Goal: Communication & Community: Answer question/provide support

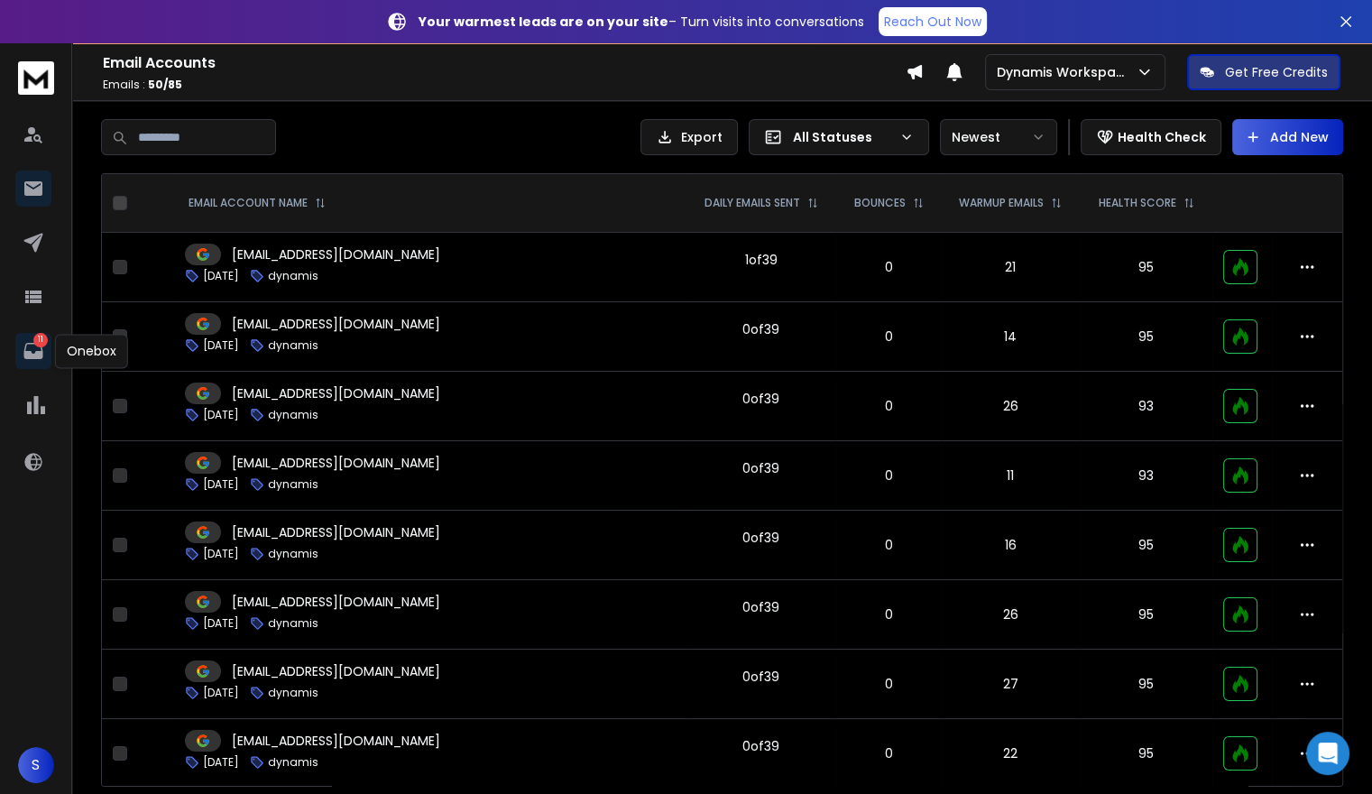
click at [37, 346] on p "11" at bounding box center [40, 340] width 14 height 14
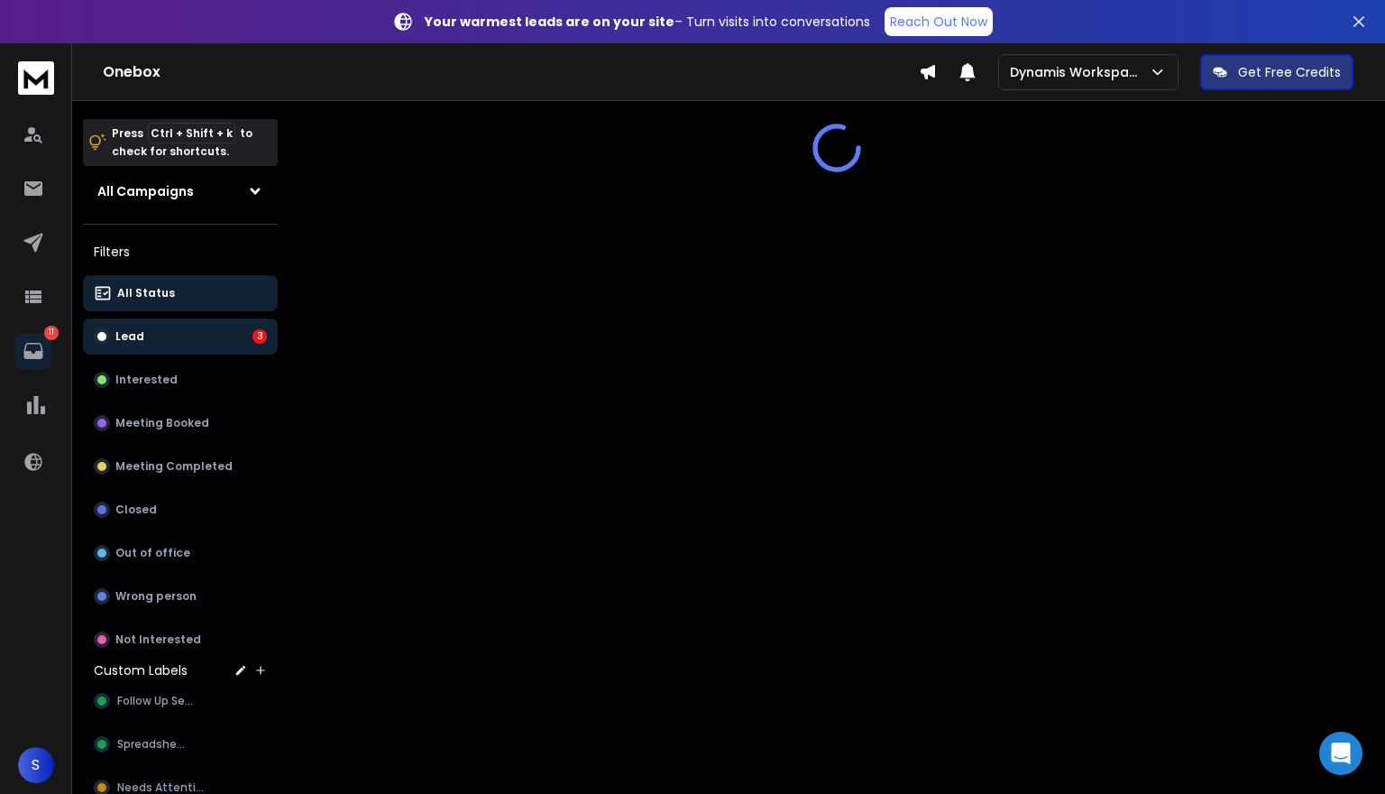
click at [162, 346] on button "Lead 3" at bounding box center [180, 336] width 195 height 36
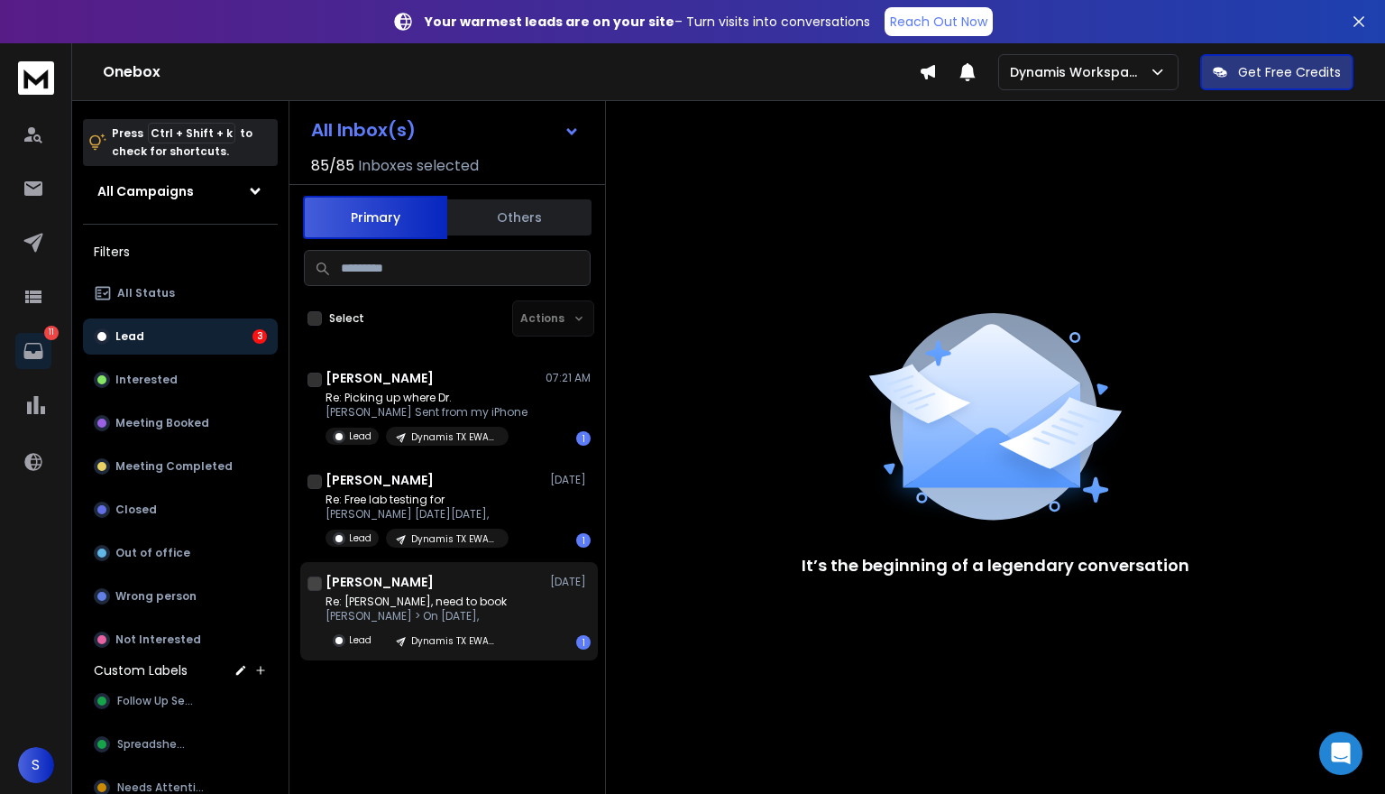
click at [425, 590] on div "[PERSON_NAME] [DATE]" at bounding box center [458, 582] width 265 height 18
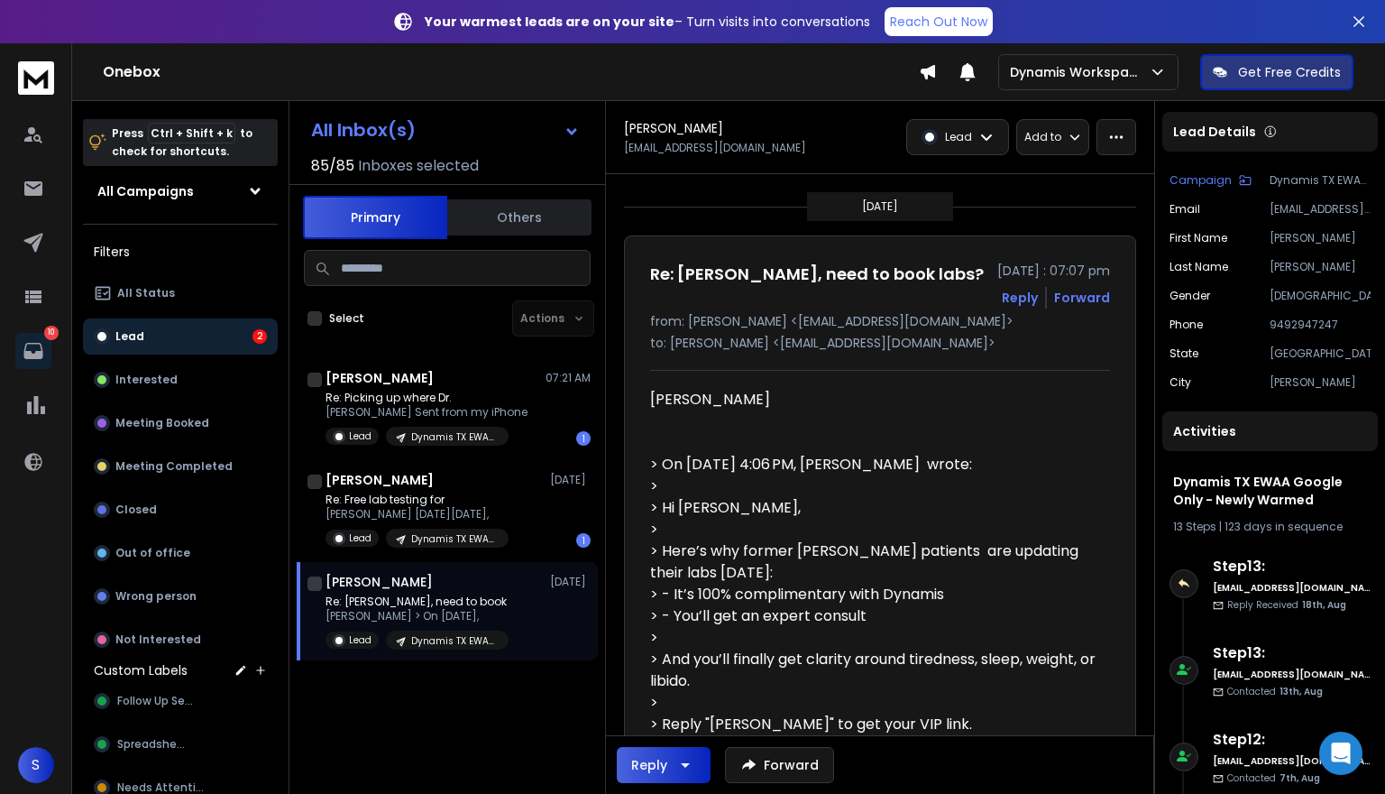
click at [1284, 264] on p "[PERSON_NAME]" at bounding box center [1320, 267] width 101 height 14
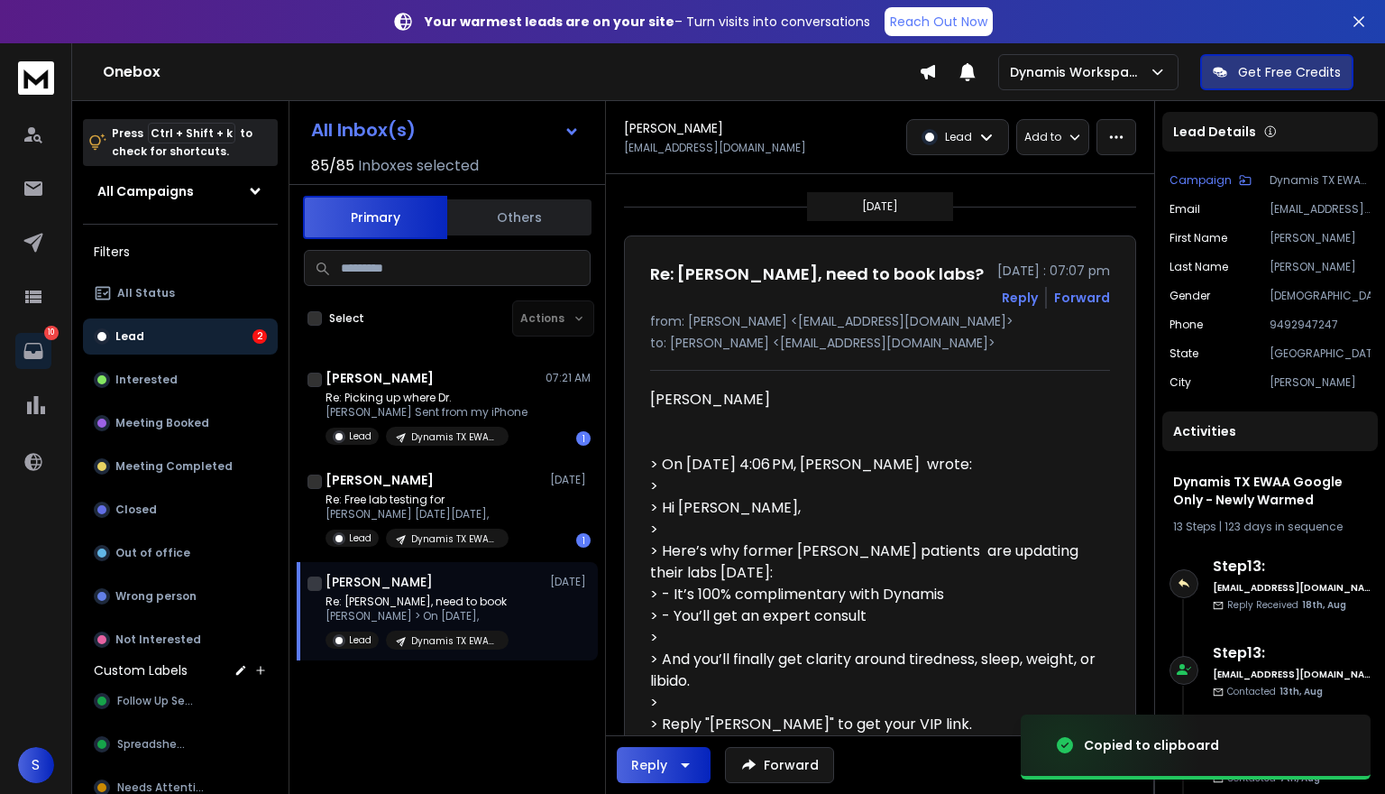
click at [1283, 235] on p "Anthony" at bounding box center [1320, 238] width 101 height 14
click at [1302, 321] on p "9492947247" at bounding box center [1320, 324] width 101 height 14
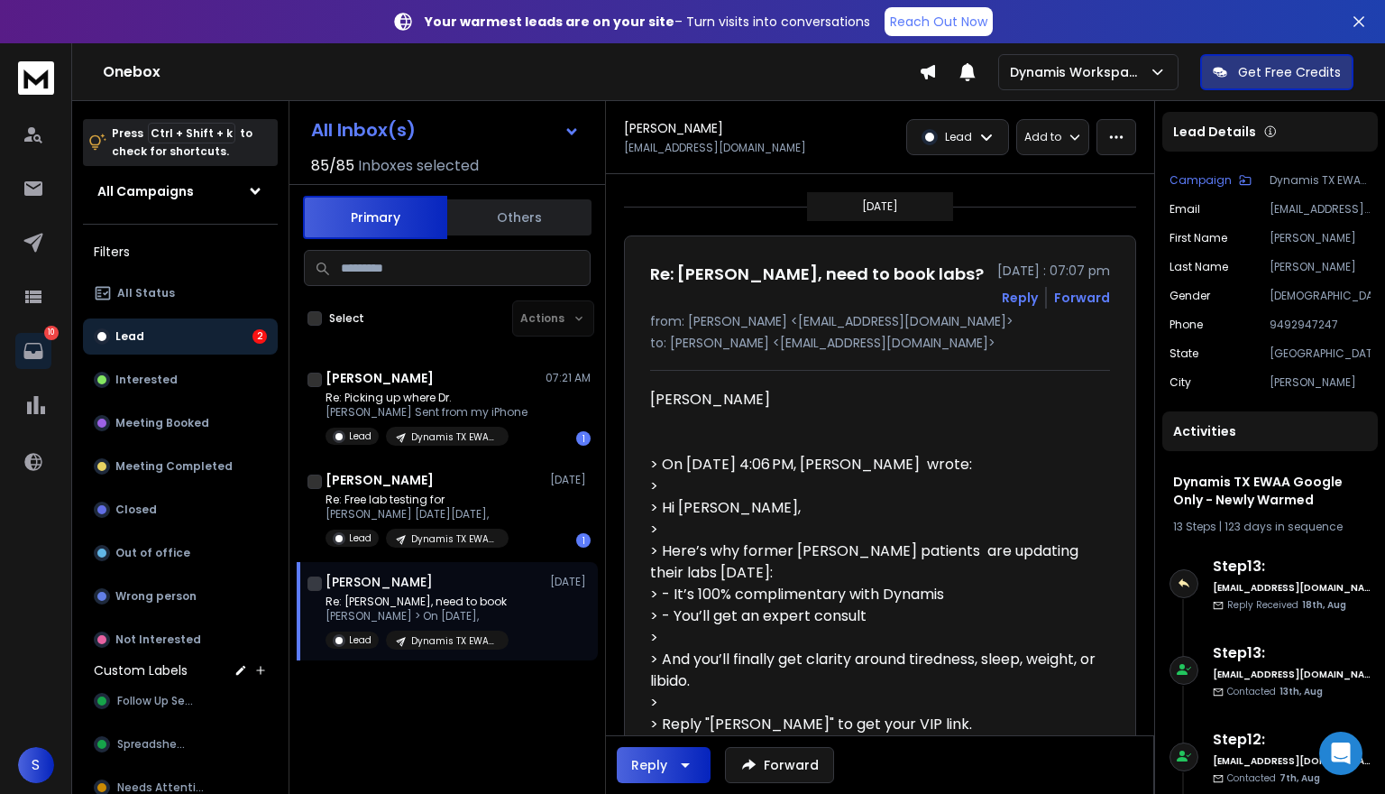
click at [1017, 293] on button "Reply" at bounding box center [1020, 298] width 36 height 18
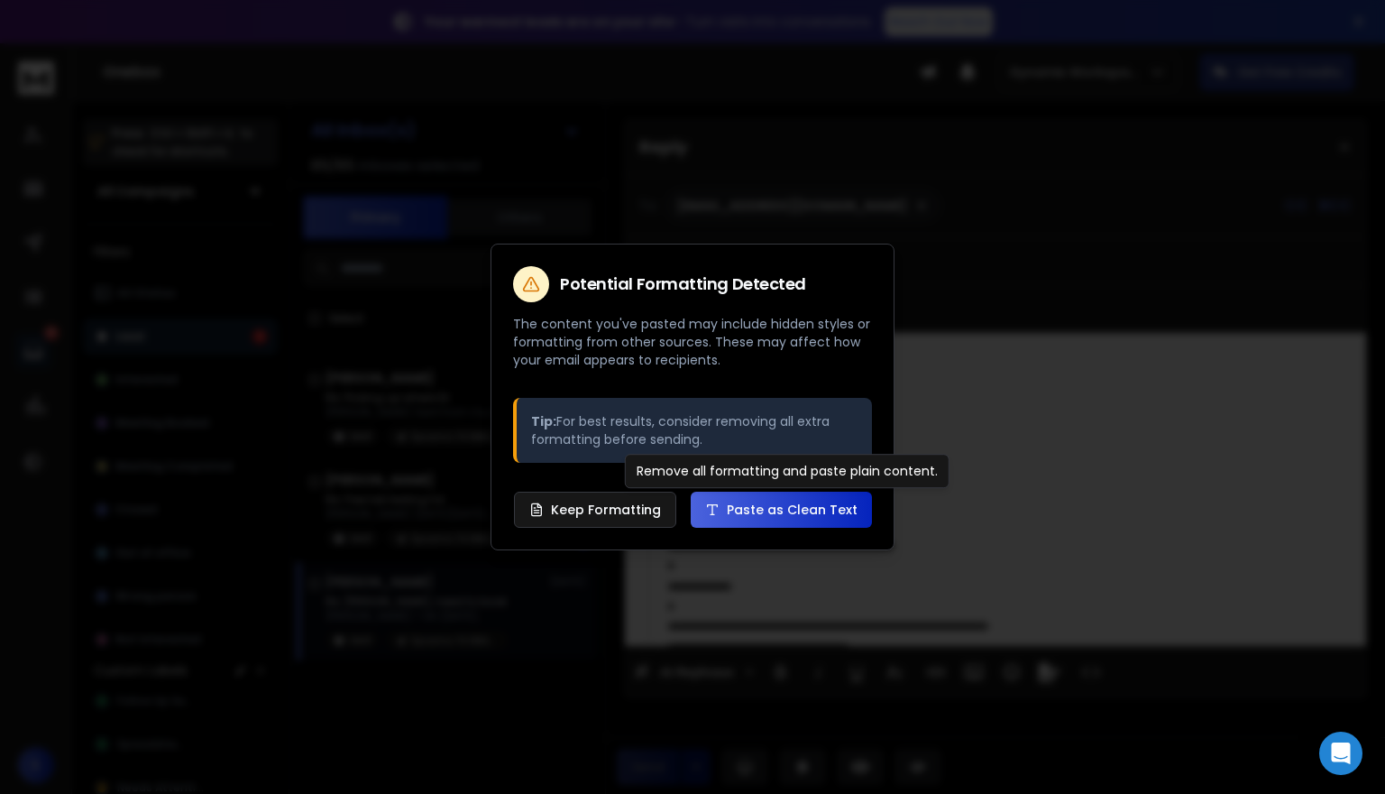
click at [776, 505] on button "Paste as Clean Text" at bounding box center [781, 510] width 181 height 36
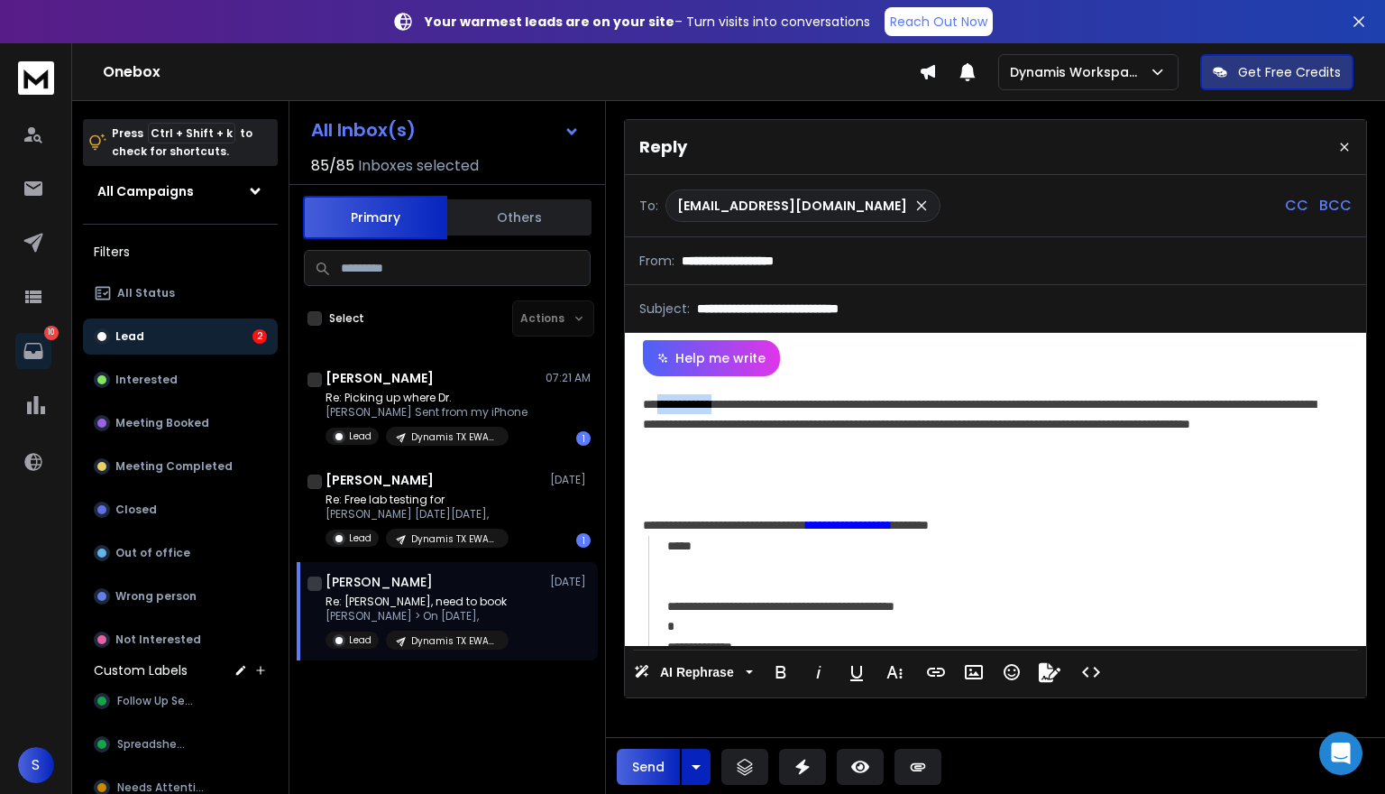
drag, startPoint x: 727, startPoint y: 404, endPoint x: 657, endPoint y: 401, distance: 70.4
click at [657, 401] on div "**********" at bounding box center [986, 424] width 687 height 60
click at [640, 772] on button "Send" at bounding box center [648, 767] width 63 height 36
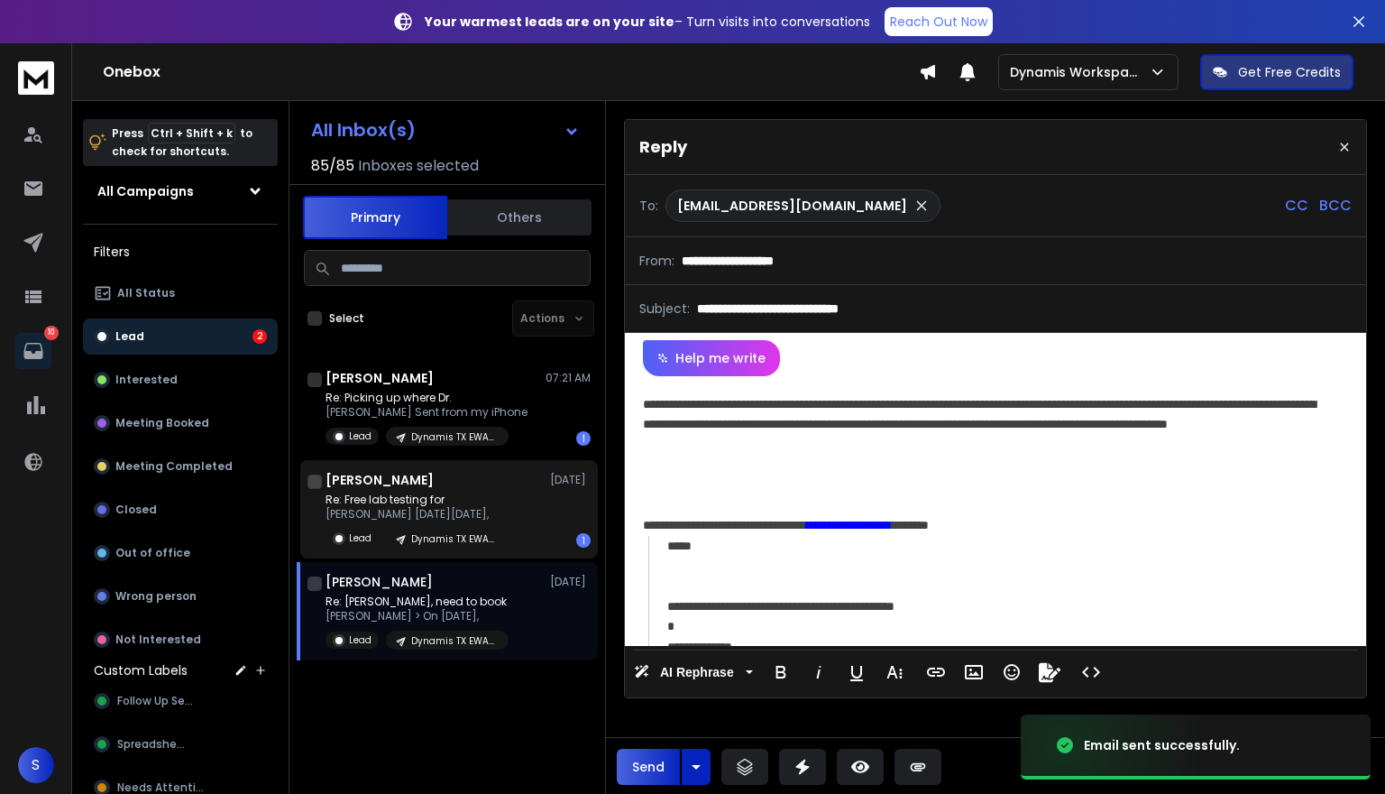
click at [400, 503] on p "Re: Free lab testing for" at bounding box center [417, 499] width 183 height 14
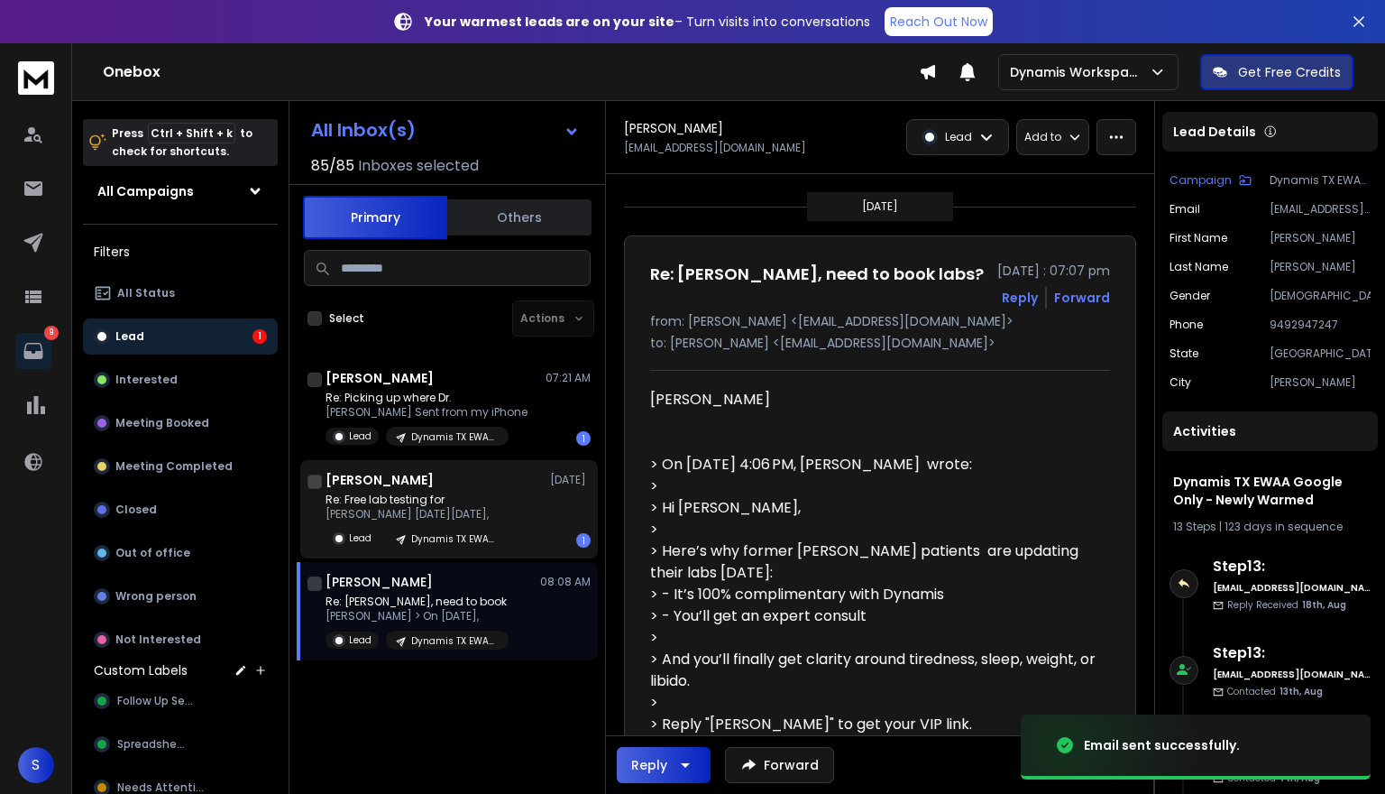
click at [383, 491] on div "Cory Gillaspie 18 Aug Re: Free lab testing for Gillaspie On Mon, Aug 18, Lead D…" at bounding box center [458, 509] width 265 height 77
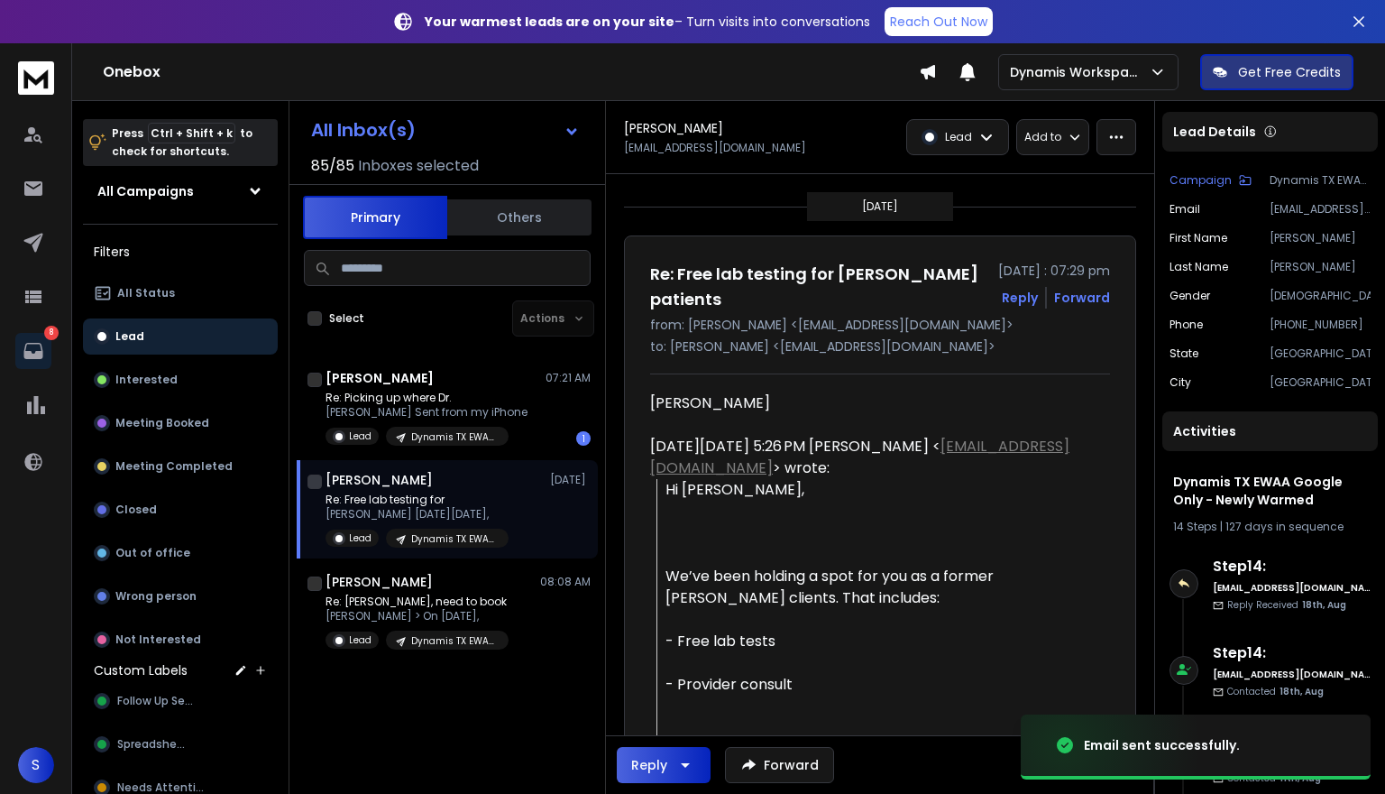
click at [1010, 299] on button "Reply" at bounding box center [1020, 298] width 36 height 18
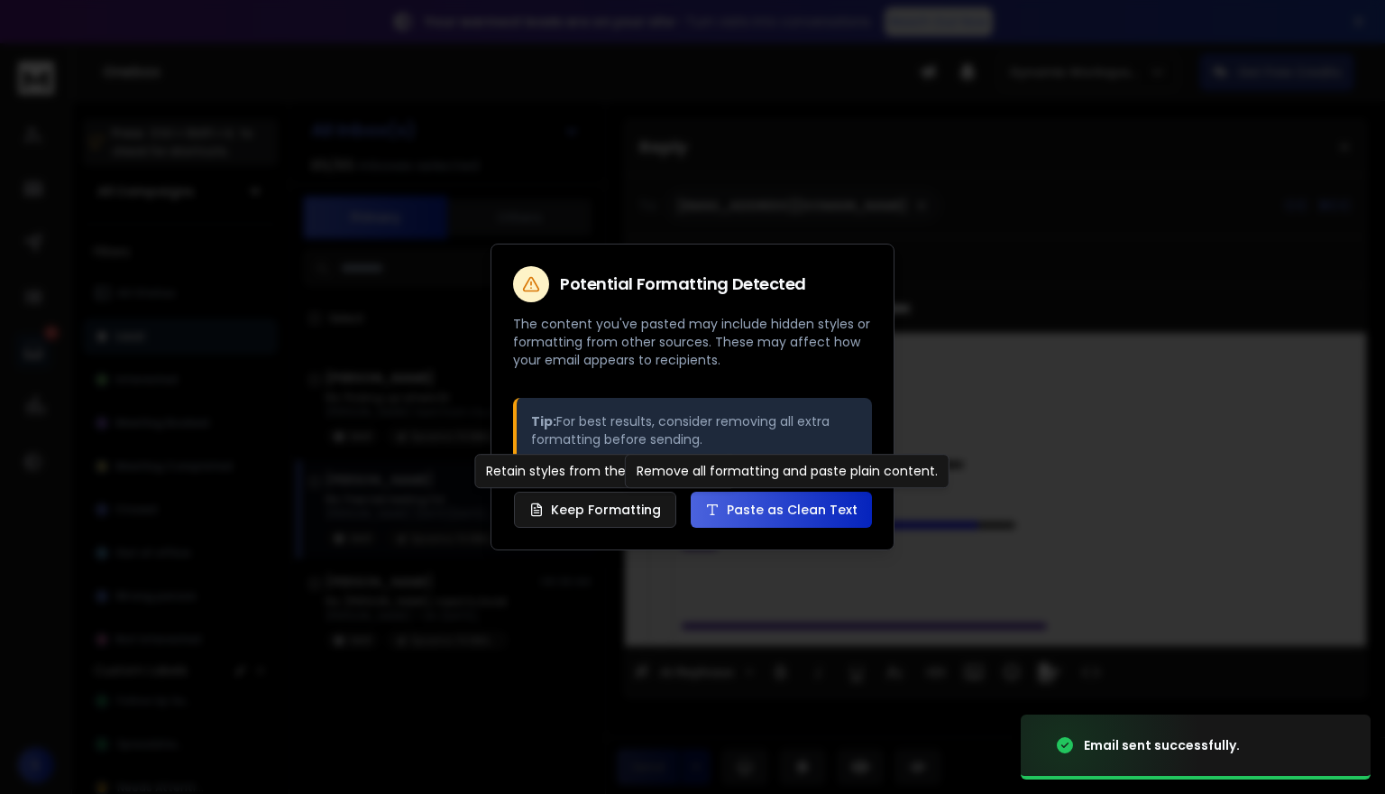
click at [744, 512] on button "Paste as Clean Text" at bounding box center [781, 510] width 181 height 36
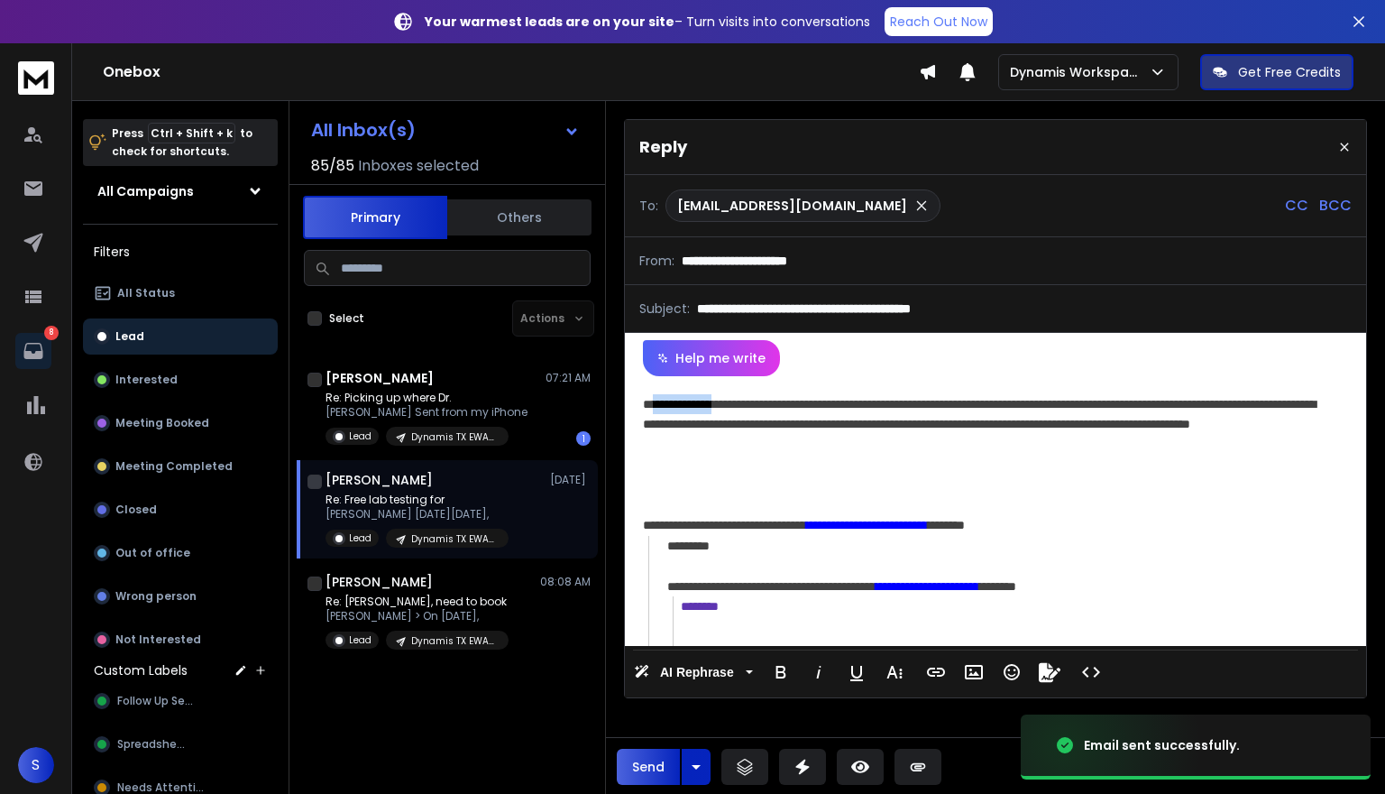
drag, startPoint x: 726, startPoint y: 404, endPoint x: 655, endPoint y: 397, distance: 71.6
click at [655, 397] on div "**********" at bounding box center [986, 424] width 687 height 60
click at [640, 757] on button "Send" at bounding box center [648, 767] width 63 height 36
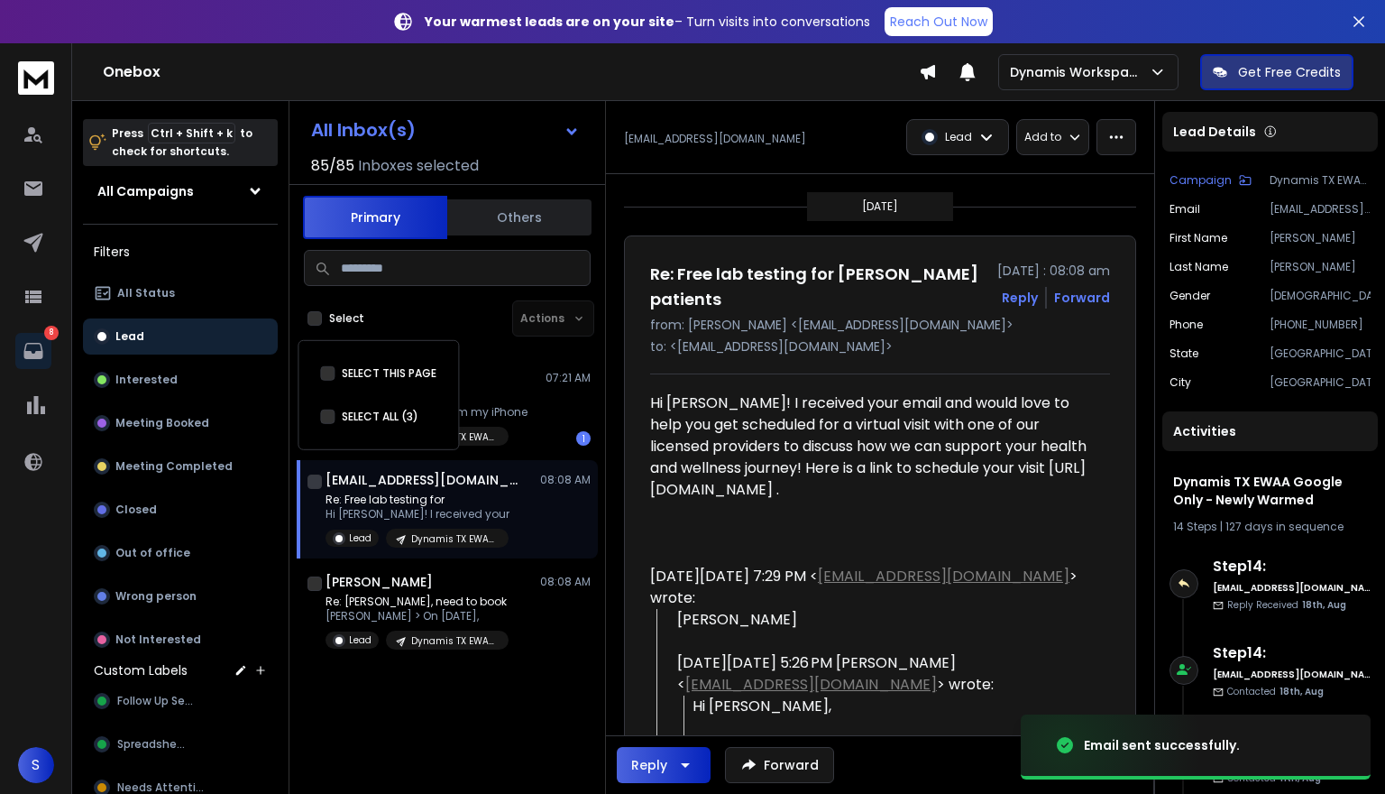
click at [415, 404] on div "SELECT ALL (3)" at bounding box center [378, 417] width 116 height 36
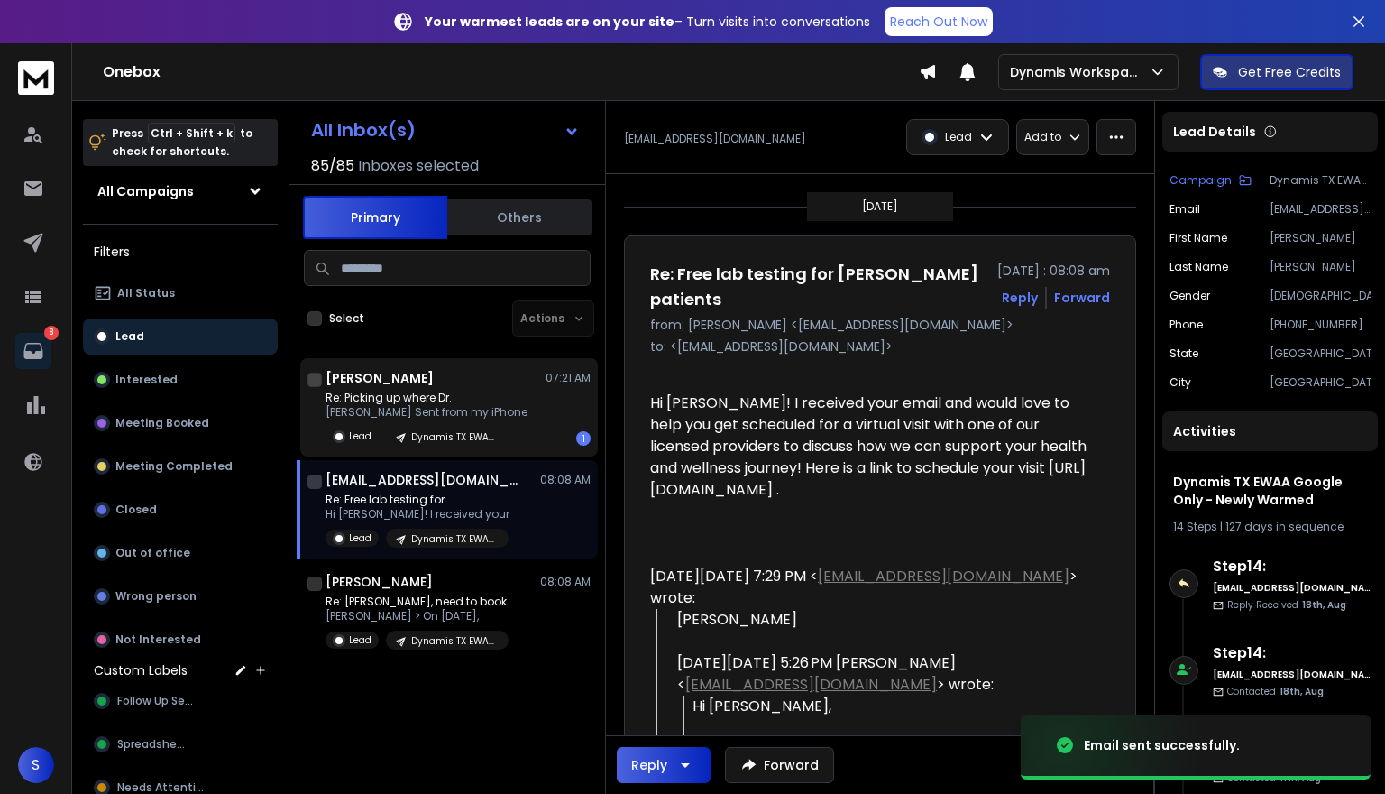
click at [480, 401] on p "Re: Picking up where Dr." at bounding box center [427, 398] width 202 height 14
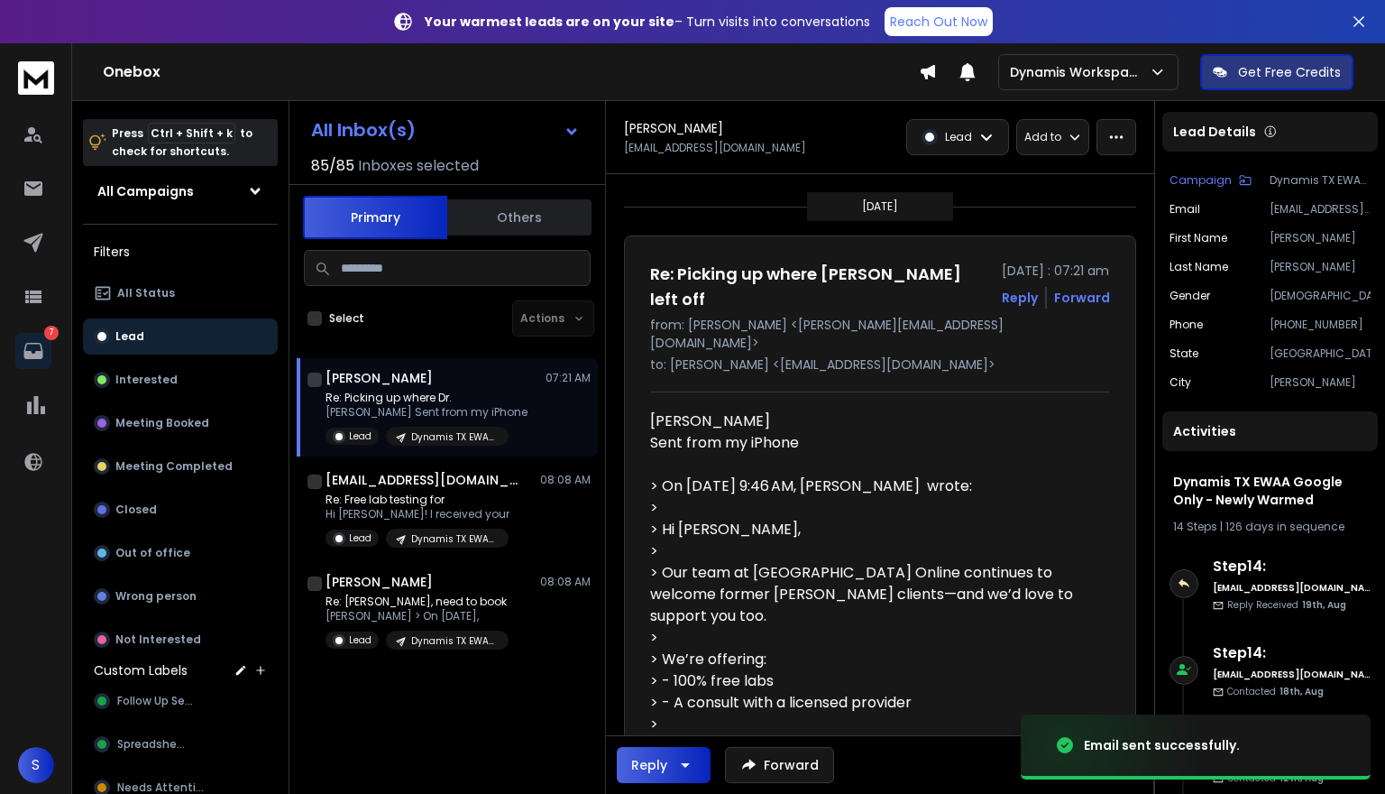
click at [480, 401] on p "Re: Picking up where Dr." at bounding box center [427, 398] width 202 height 14
click at [1021, 290] on button "Reply" at bounding box center [1020, 298] width 36 height 18
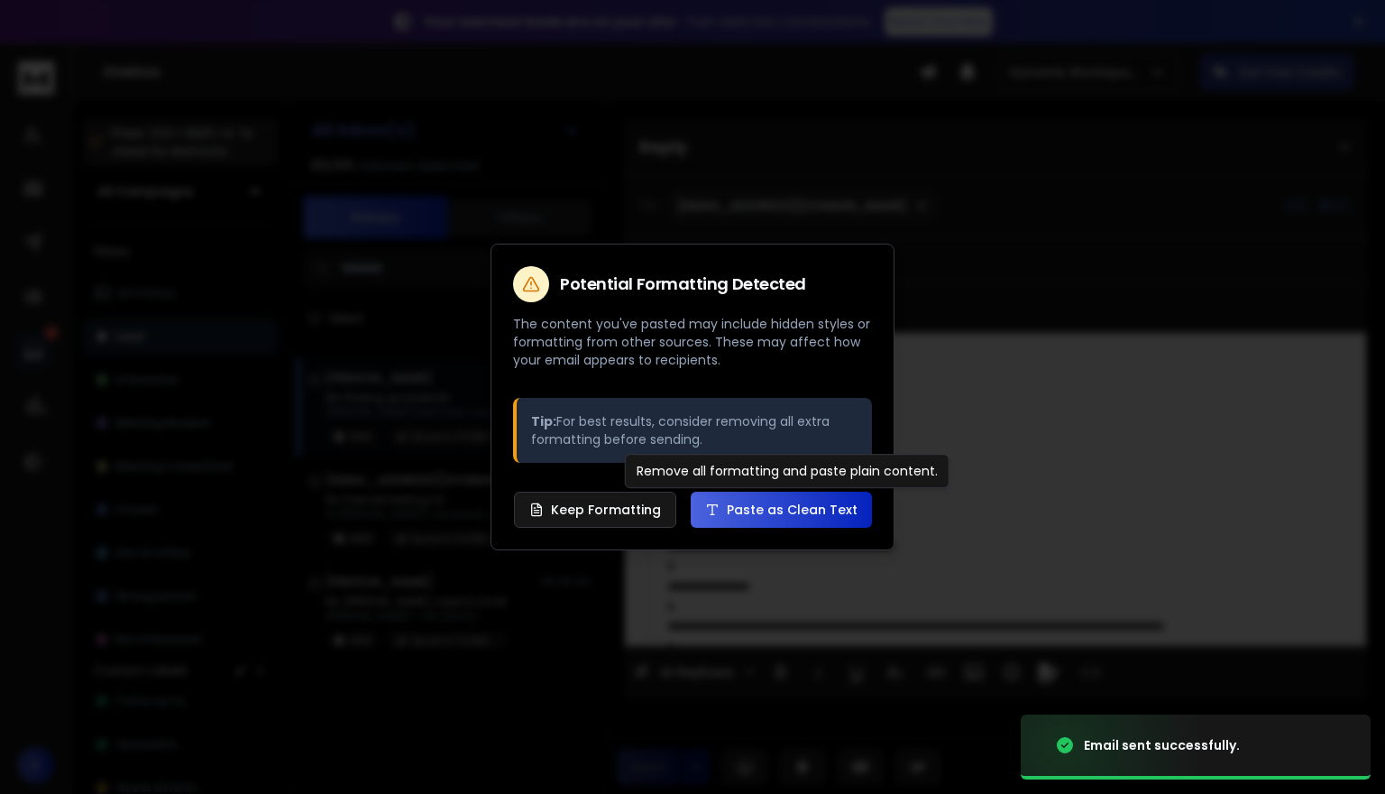
click at [786, 501] on button "Paste as Clean Text" at bounding box center [781, 510] width 181 height 36
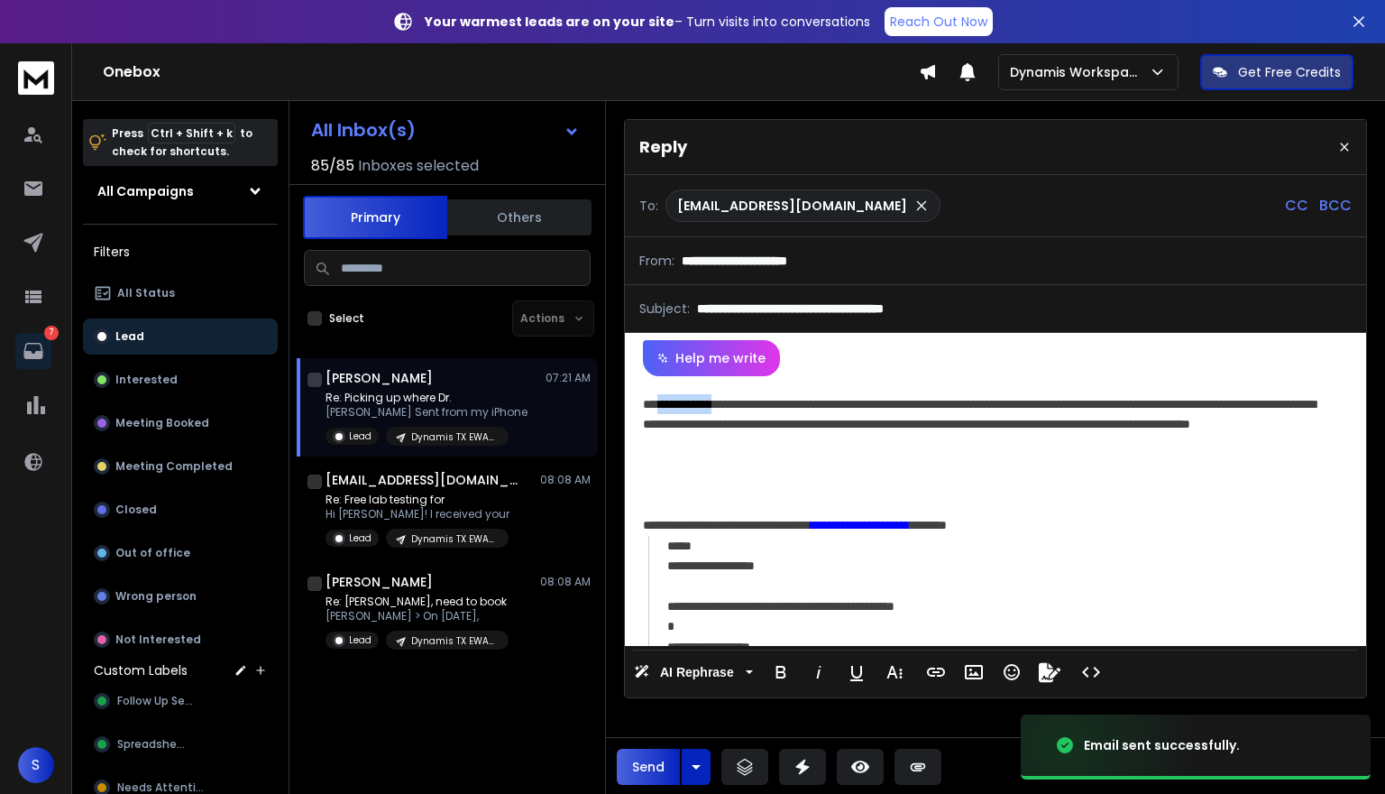
drag, startPoint x: 729, startPoint y: 407, endPoint x: 657, endPoint y: 397, distance: 72.8
click at [657, 397] on div "**********" at bounding box center [986, 424] width 687 height 60
click at [629, 765] on button "Send" at bounding box center [648, 767] width 63 height 36
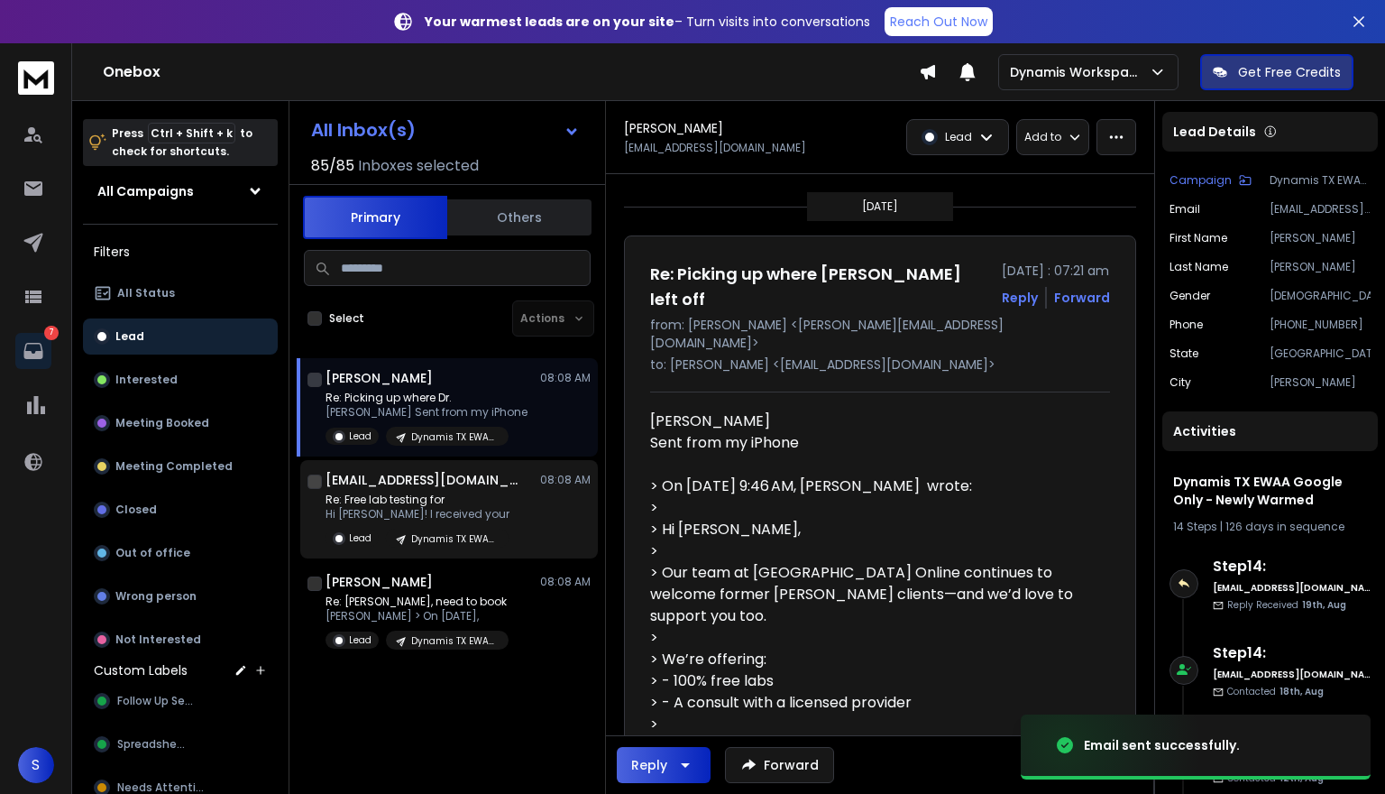
click at [393, 501] on p "Re: Free lab testing for" at bounding box center [418, 499] width 184 height 14
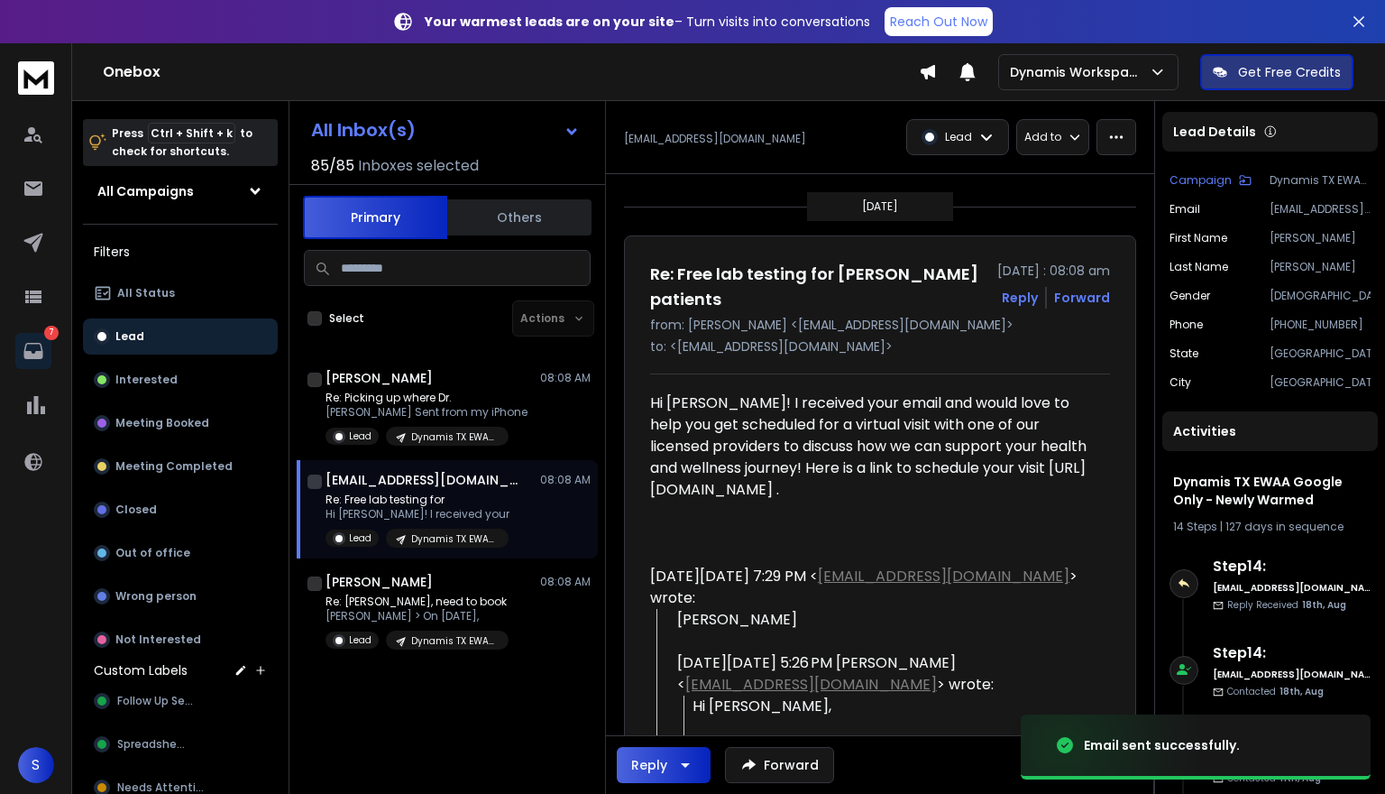
click at [1290, 266] on p "Gillaspie" at bounding box center [1320, 267] width 101 height 14
click at [1279, 238] on p "Cory" at bounding box center [1320, 238] width 101 height 14
click at [1304, 316] on div "Campaign Dynamis TX EWAA Google Only - Newly Warmed Email corygillaspie1092@gma…" at bounding box center [1271, 282] width 216 height 260
click at [1301, 323] on p "(469) 996-0955" at bounding box center [1320, 324] width 101 height 14
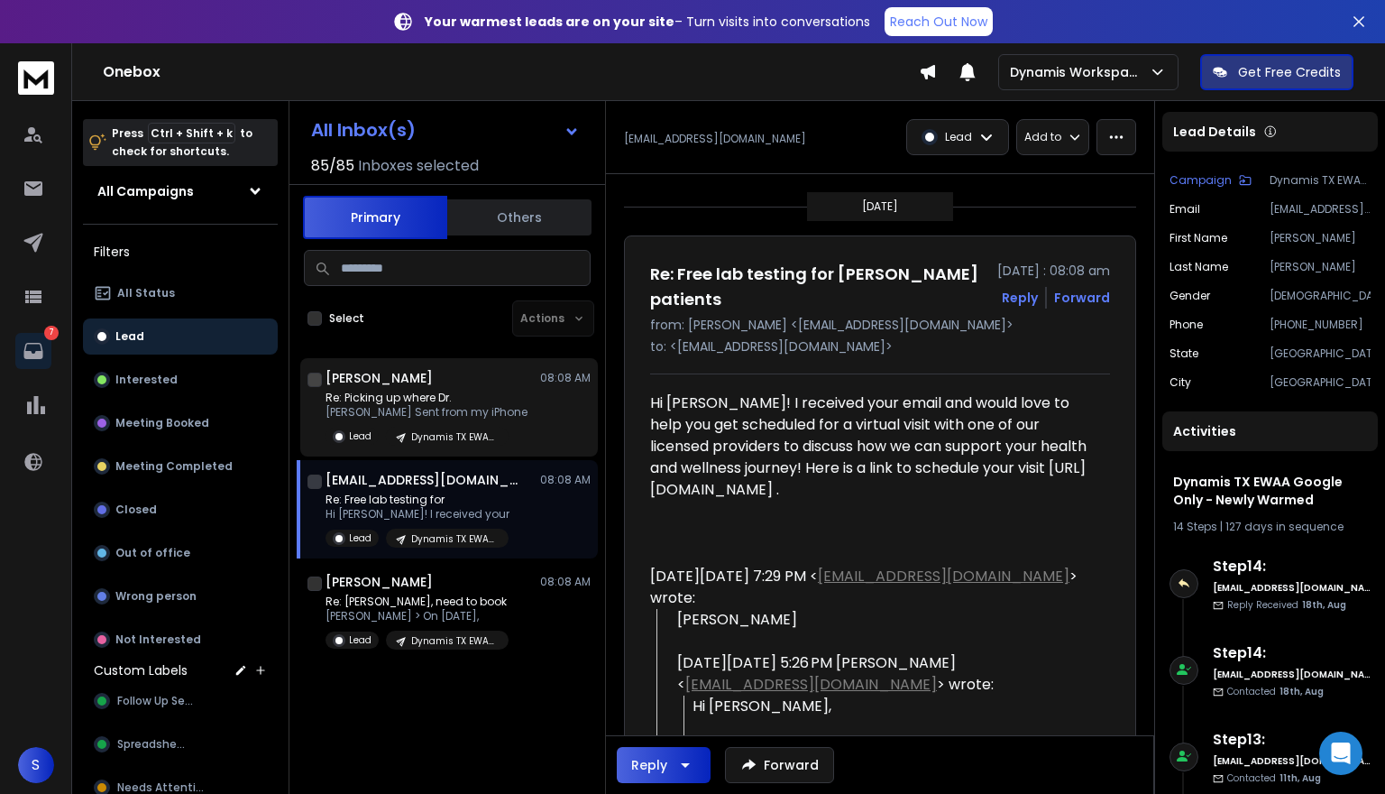
click at [397, 399] on p "Re: Picking up where Dr." at bounding box center [427, 398] width 202 height 14
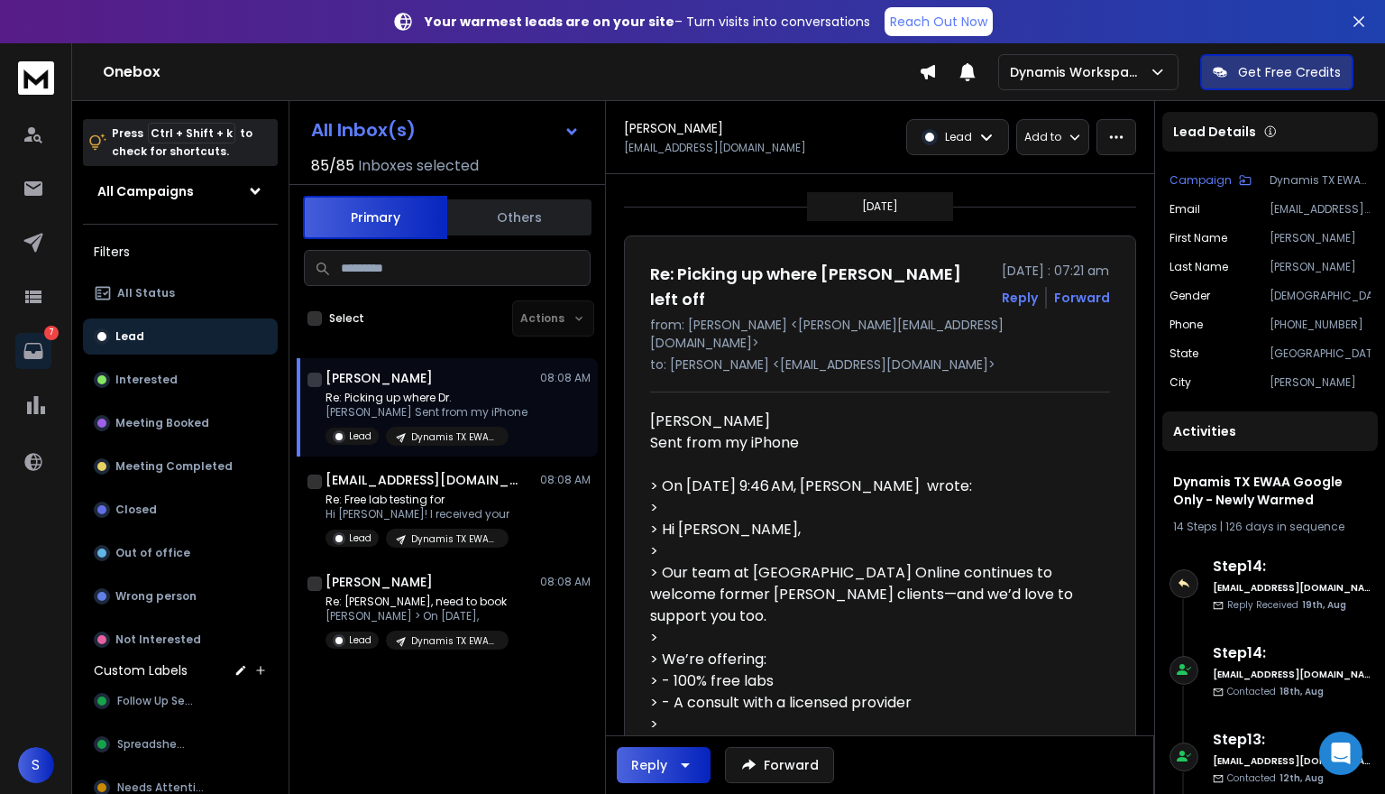
click at [1284, 266] on p "Marsh" at bounding box center [1320, 267] width 101 height 14
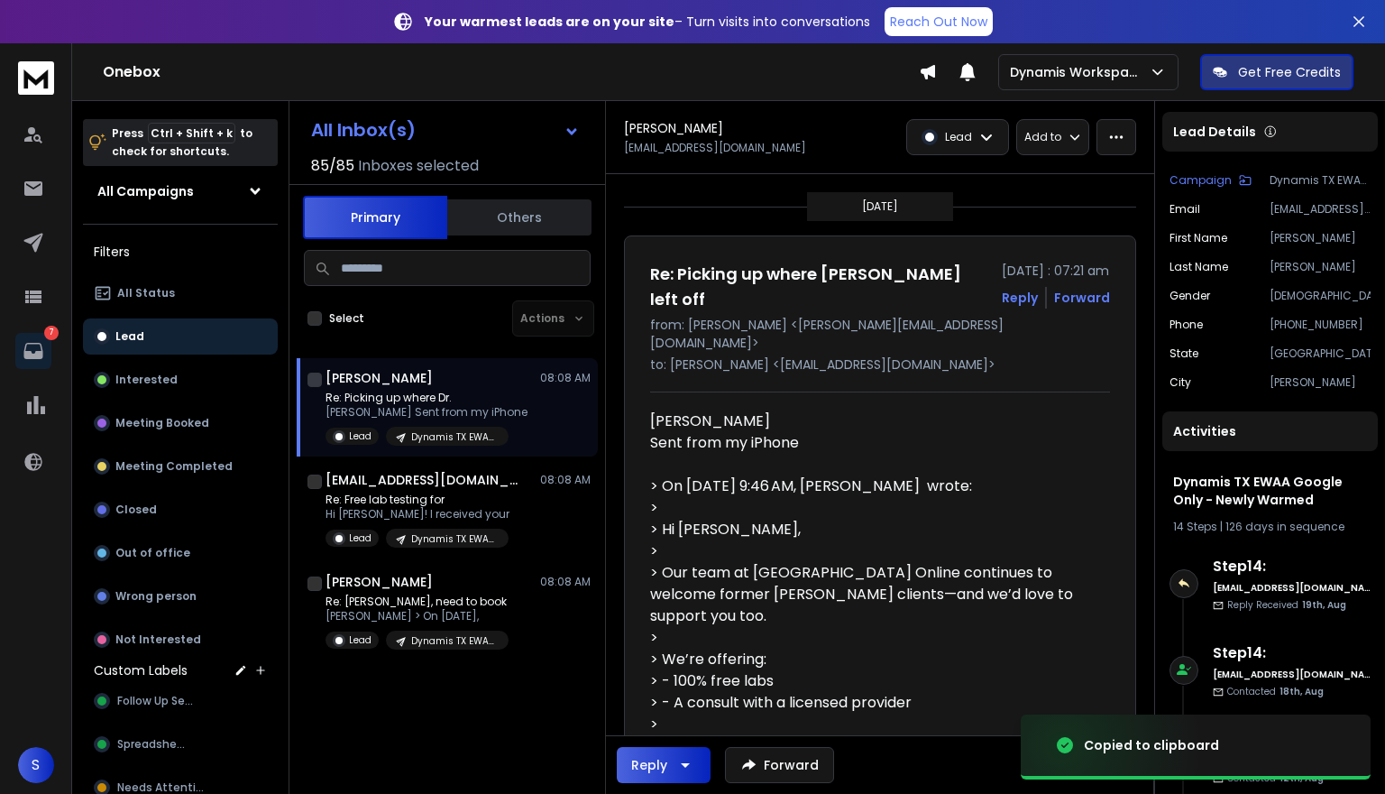
click at [1317, 235] on p "Arnold Gene" at bounding box center [1320, 238] width 101 height 14
click at [1335, 319] on p "(469) 340-9159" at bounding box center [1320, 324] width 101 height 14
click at [977, 139] on div "Lead" at bounding box center [957, 137] width 101 height 34
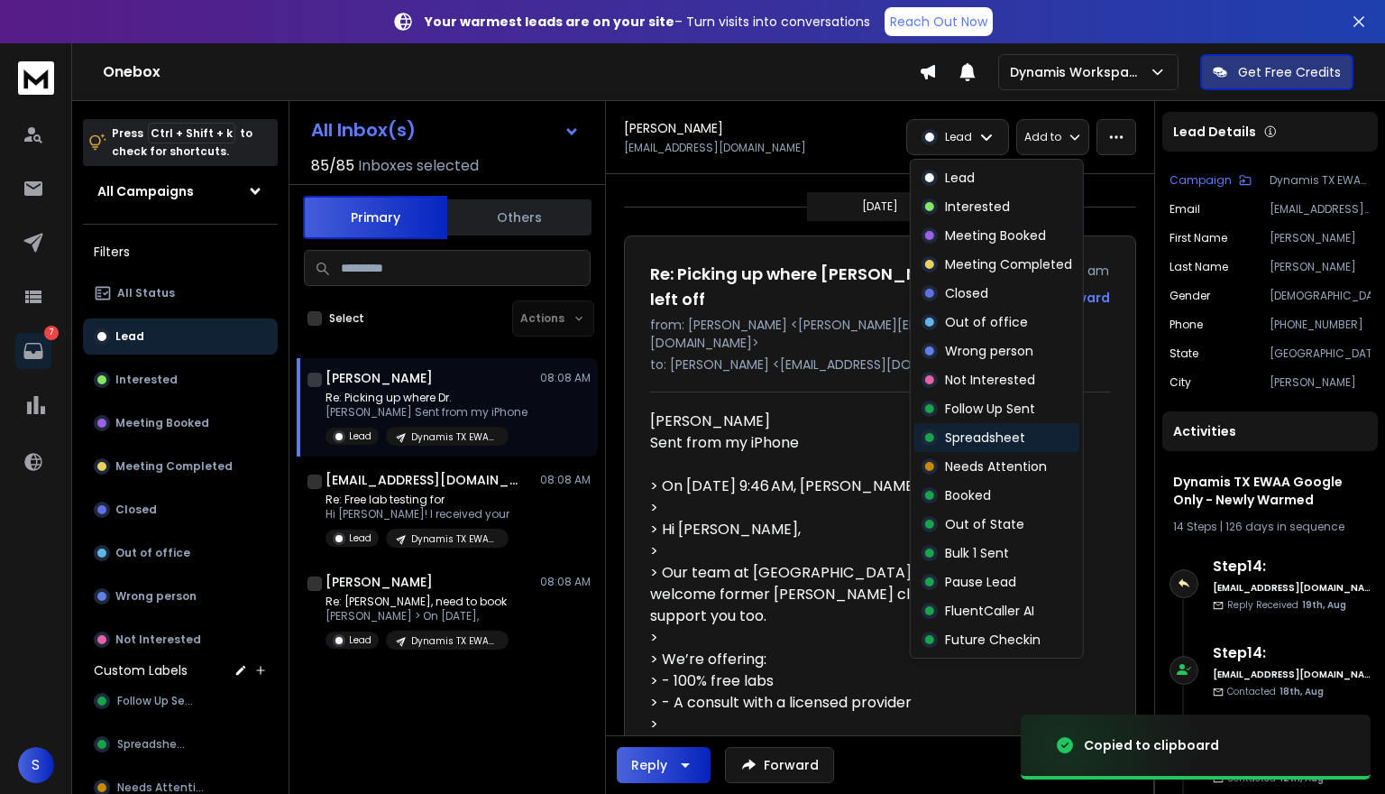
click at [1033, 429] on div "Spreadsheet" at bounding box center [997, 437] width 165 height 29
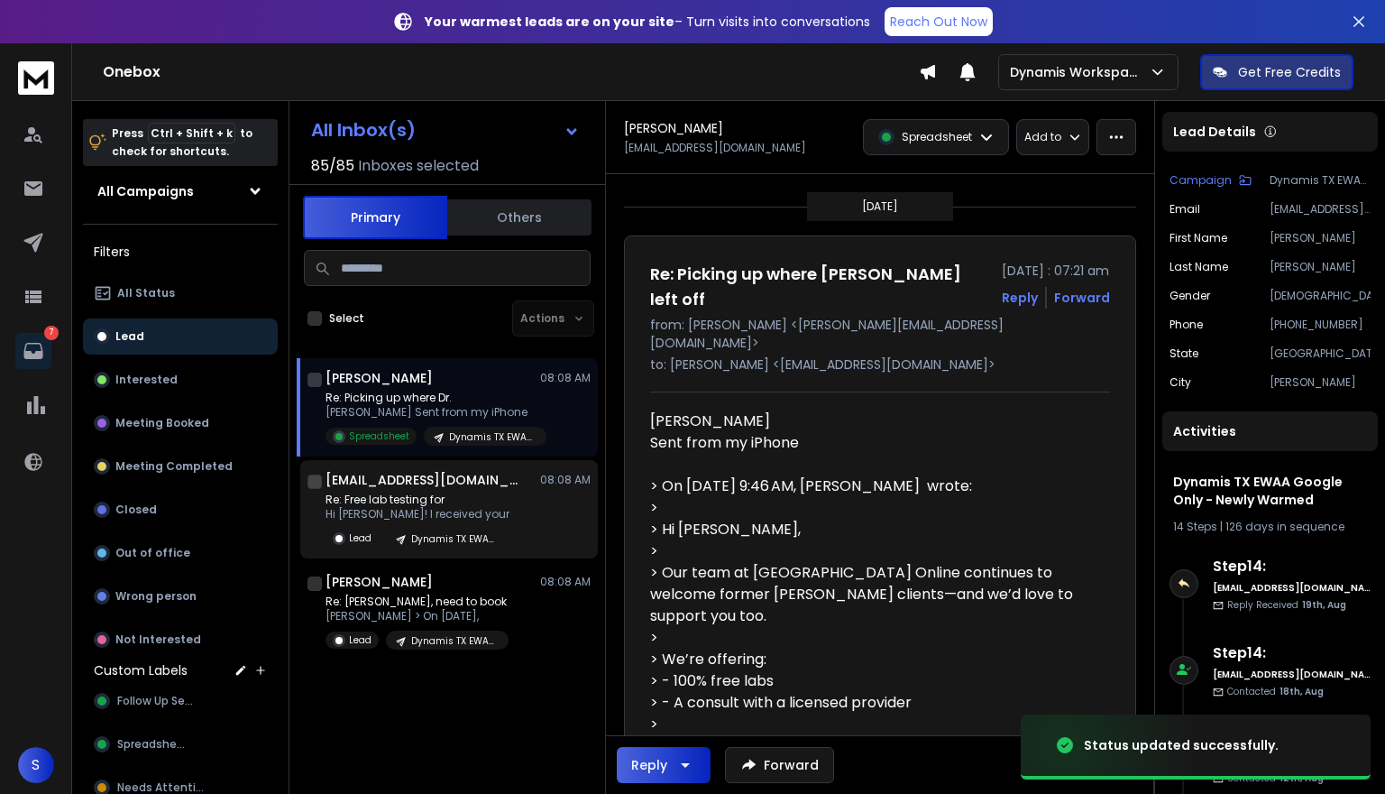
click at [396, 499] on p "Re: Free lab testing for" at bounding box center [418, 499] width 184 height 14
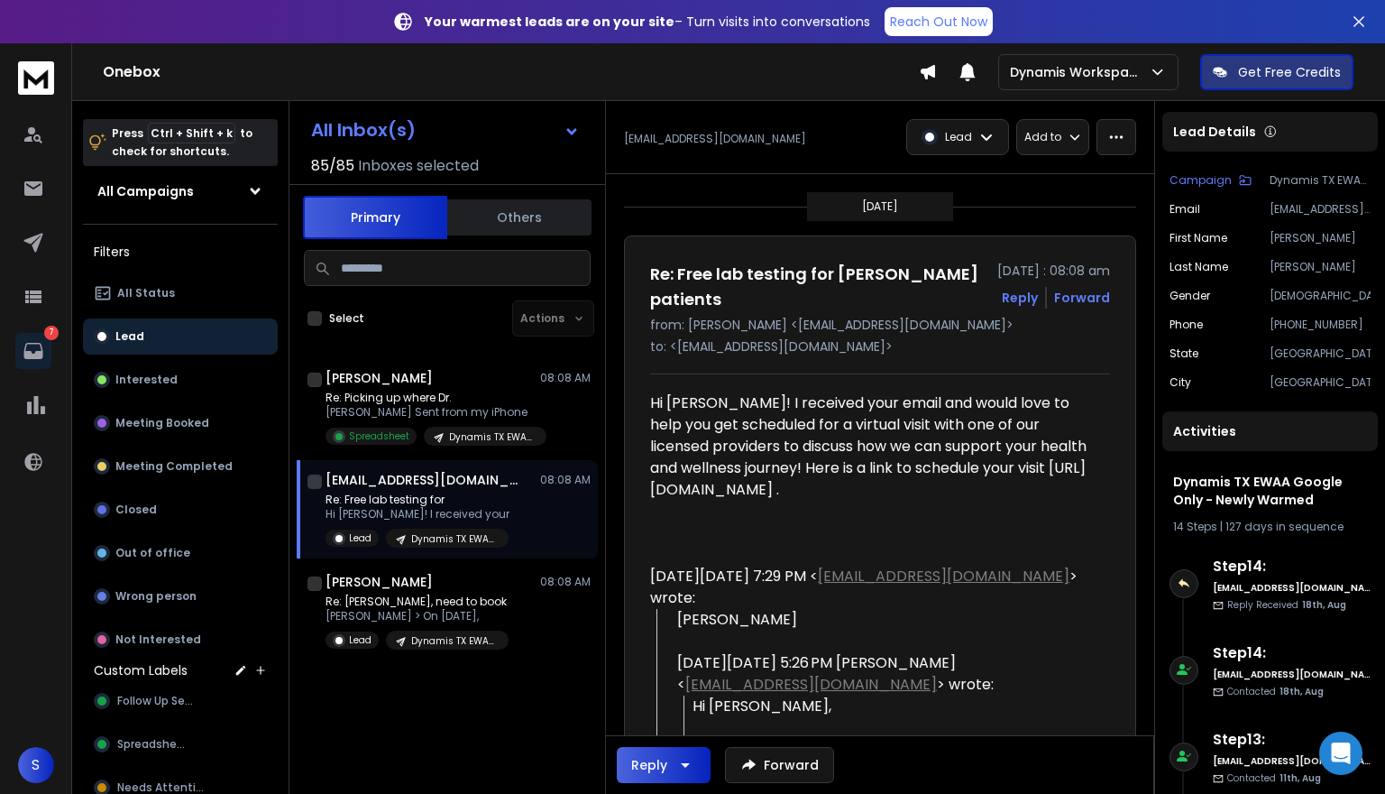
click at [963, 141] on p "Lead" at bounding box center [958, 137] width 27 height 14
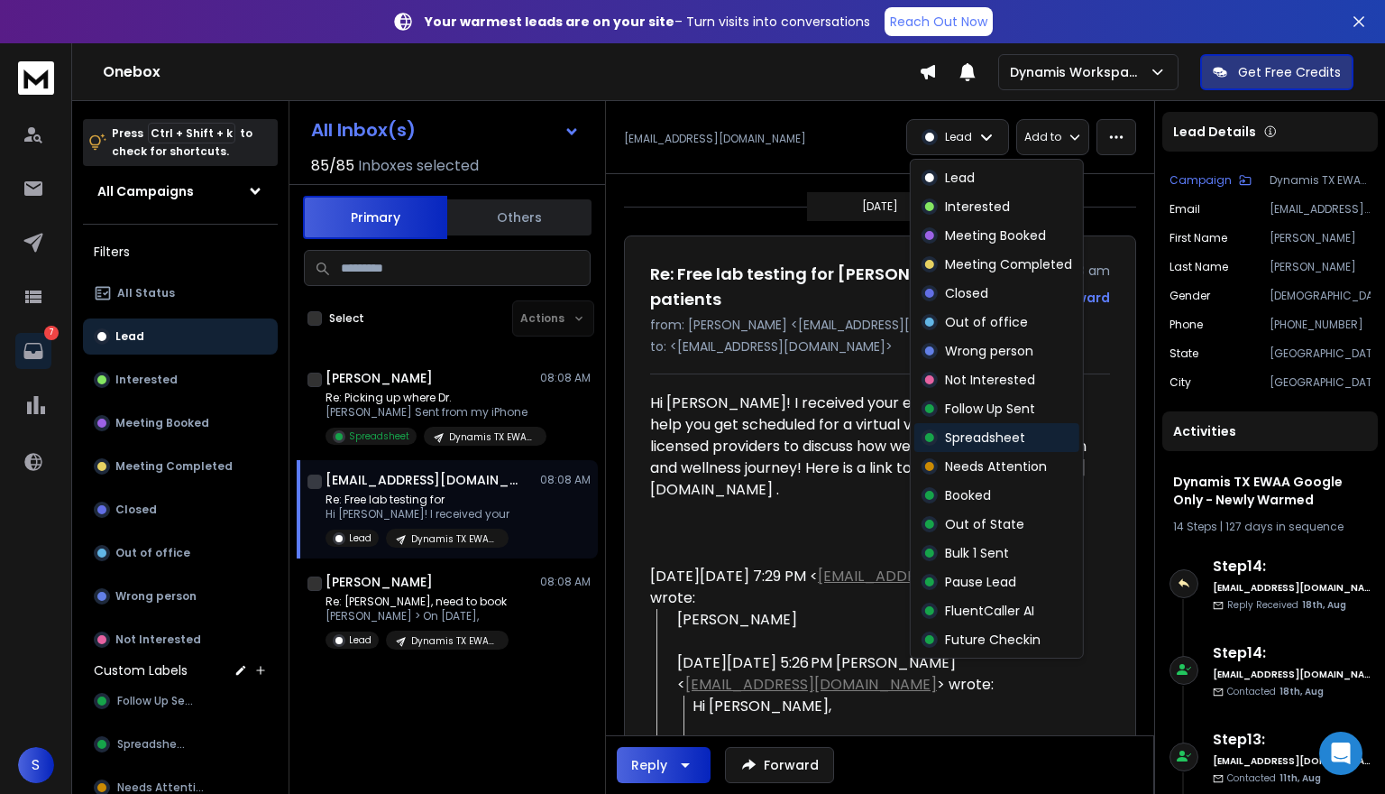
click at [998, 437] on p "Spreadsheet" at bounding box center [985, 437] width 80 height 18
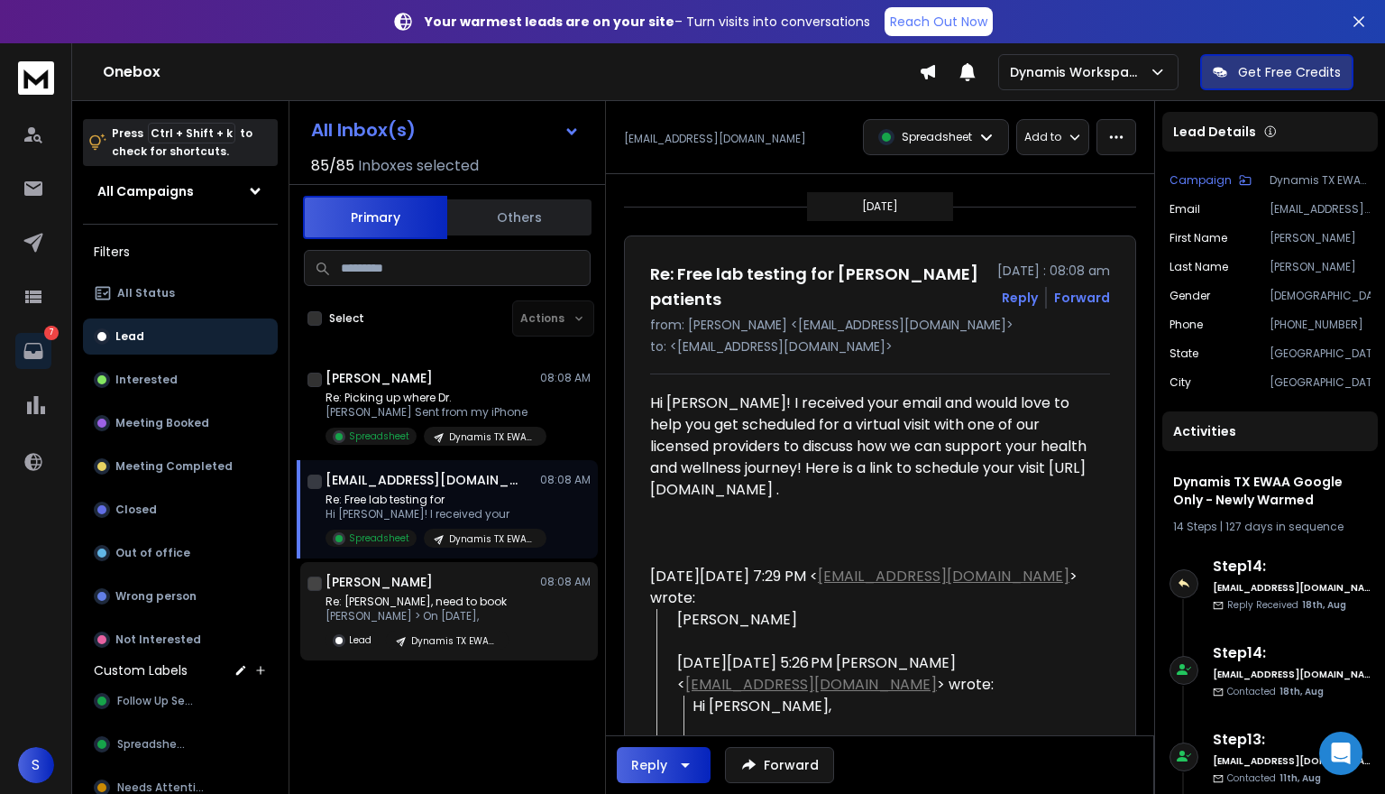
click at [391, 596] on p "Re: Anthony, need to book" at bounding box center [417, 601] width 183 height 14
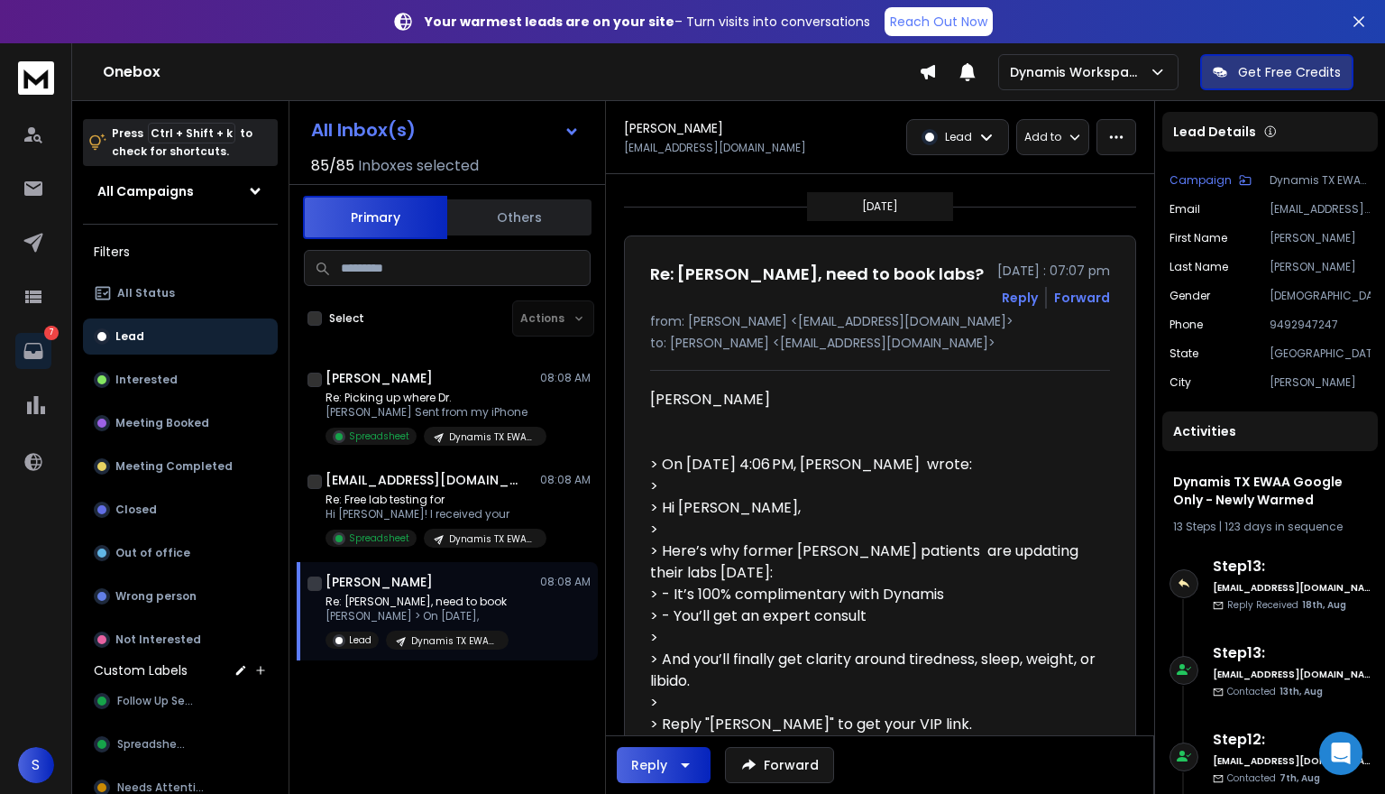
click at [371, 276] on input at bounding box center [447, 268] width 287 height 36
paste input "******"
type input "******"
click at [228, 283] on button "All Status" at bounding box center [180, 293] width 195 height 36
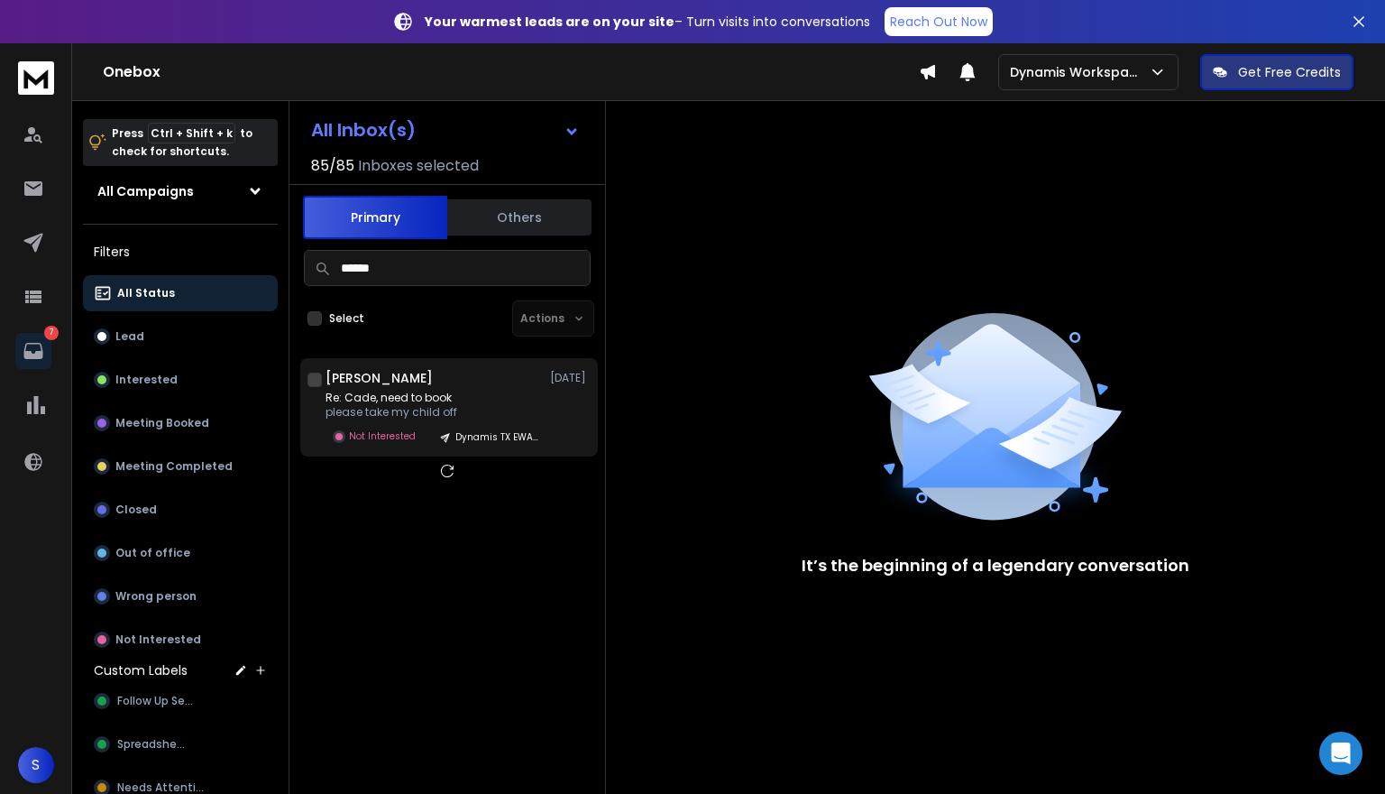
click at [459, 388] on div "Tayla Beasley 18 Aug Re: Cade, need to book please take my child off Not Intere…" at bounding box center [458, 407] width 265 height 77
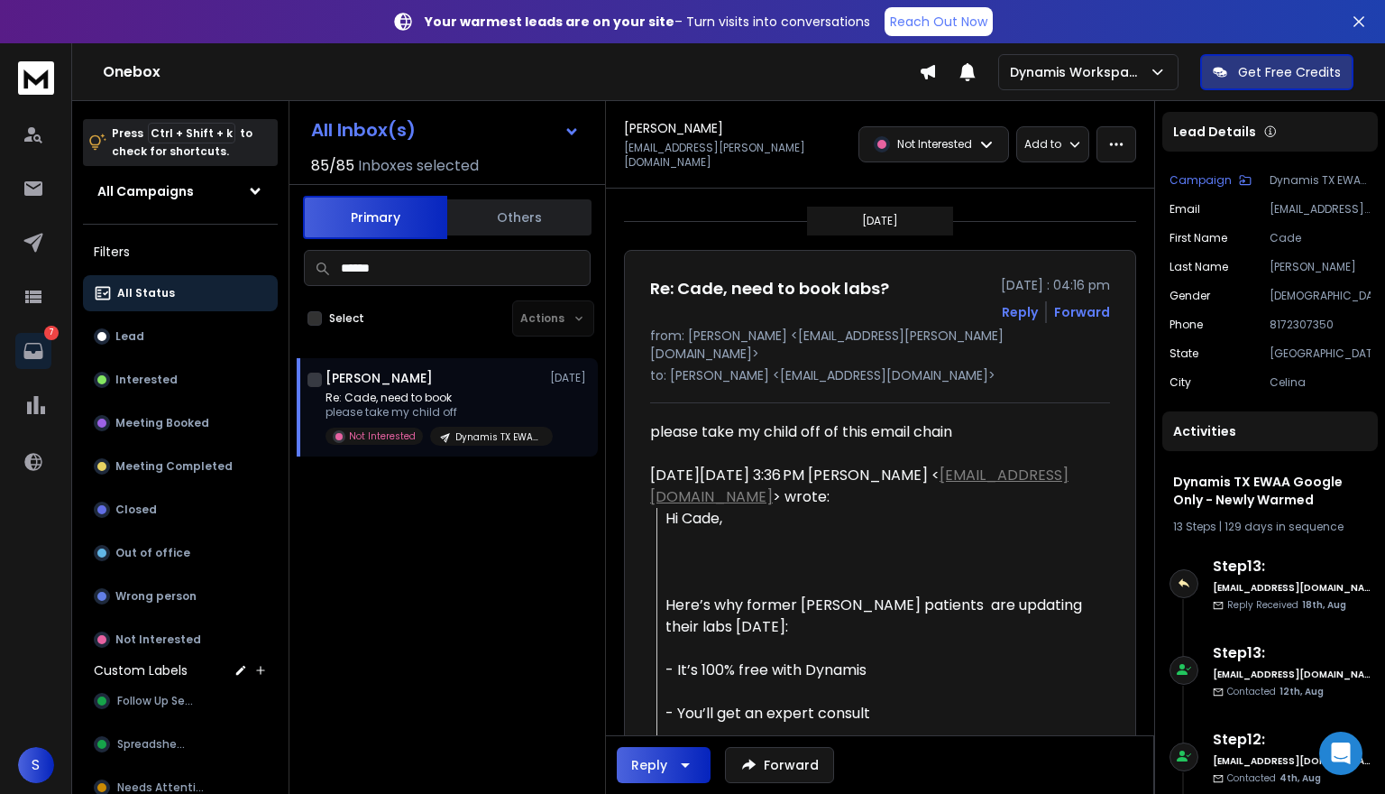
click at [1109, 136] on icon "button" at bounding box center [1117, 144] width 16 height 16
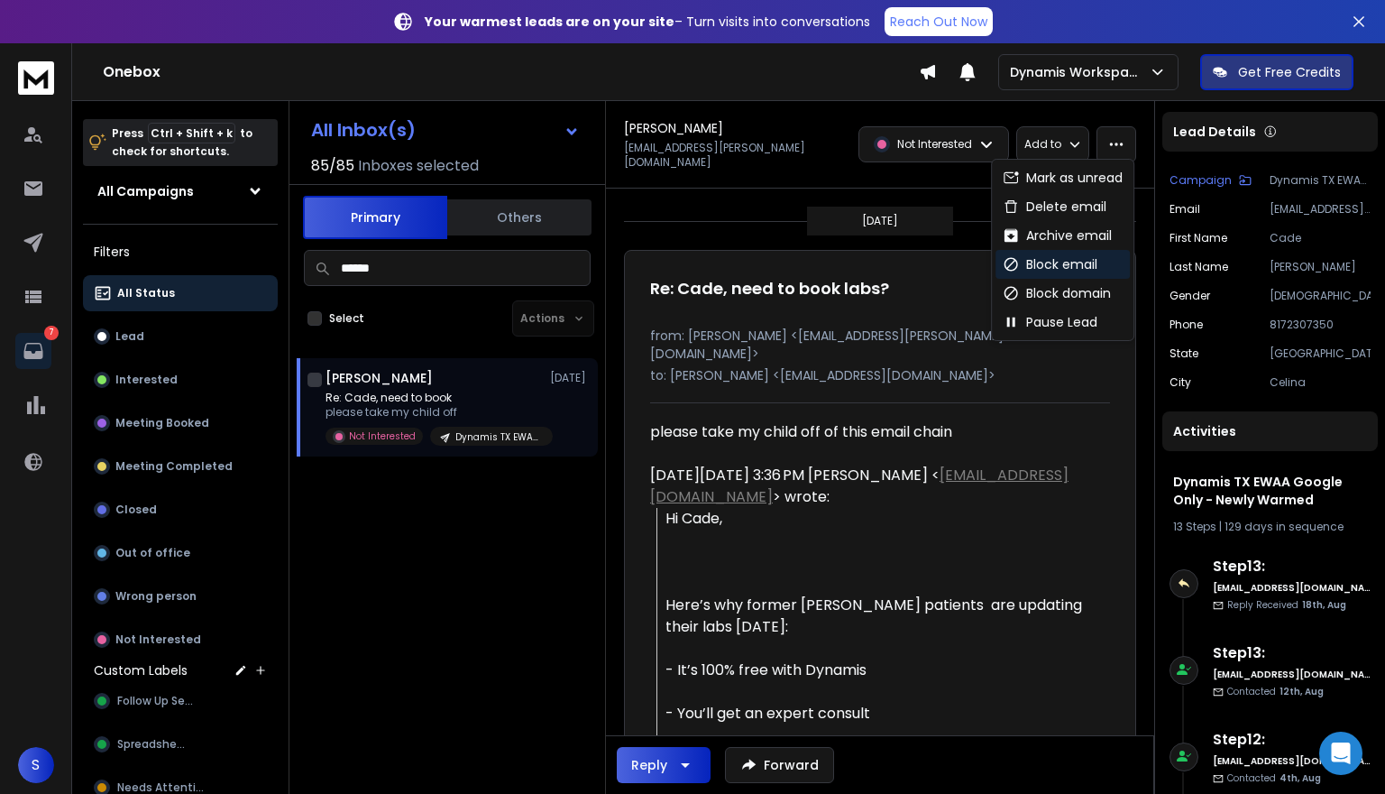
click at [1081, 261] on div "Block email" at bounding box center [1050, 264] width 95 height 18
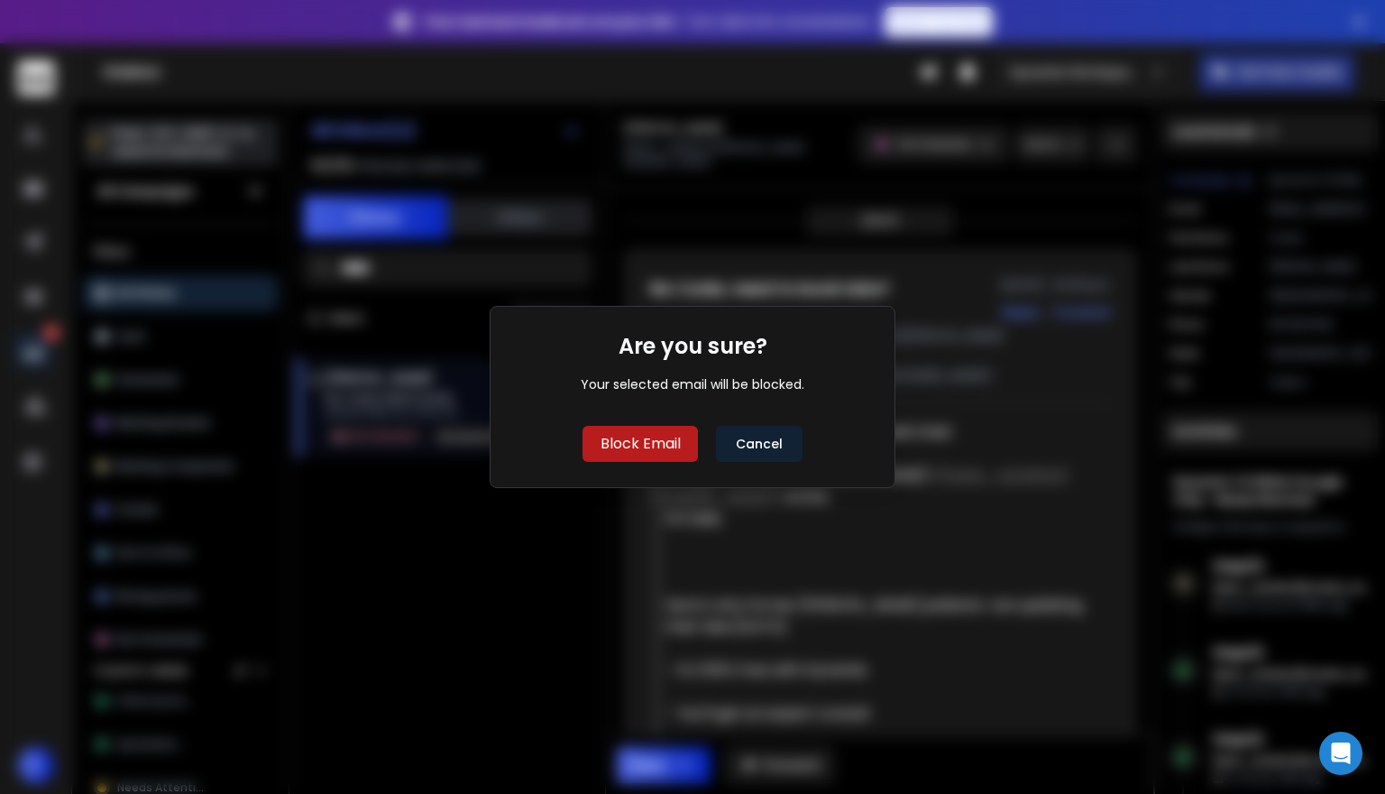
click at [626, 435] on button "Block Email" at bounding box center [640, 444] width 115 height 36
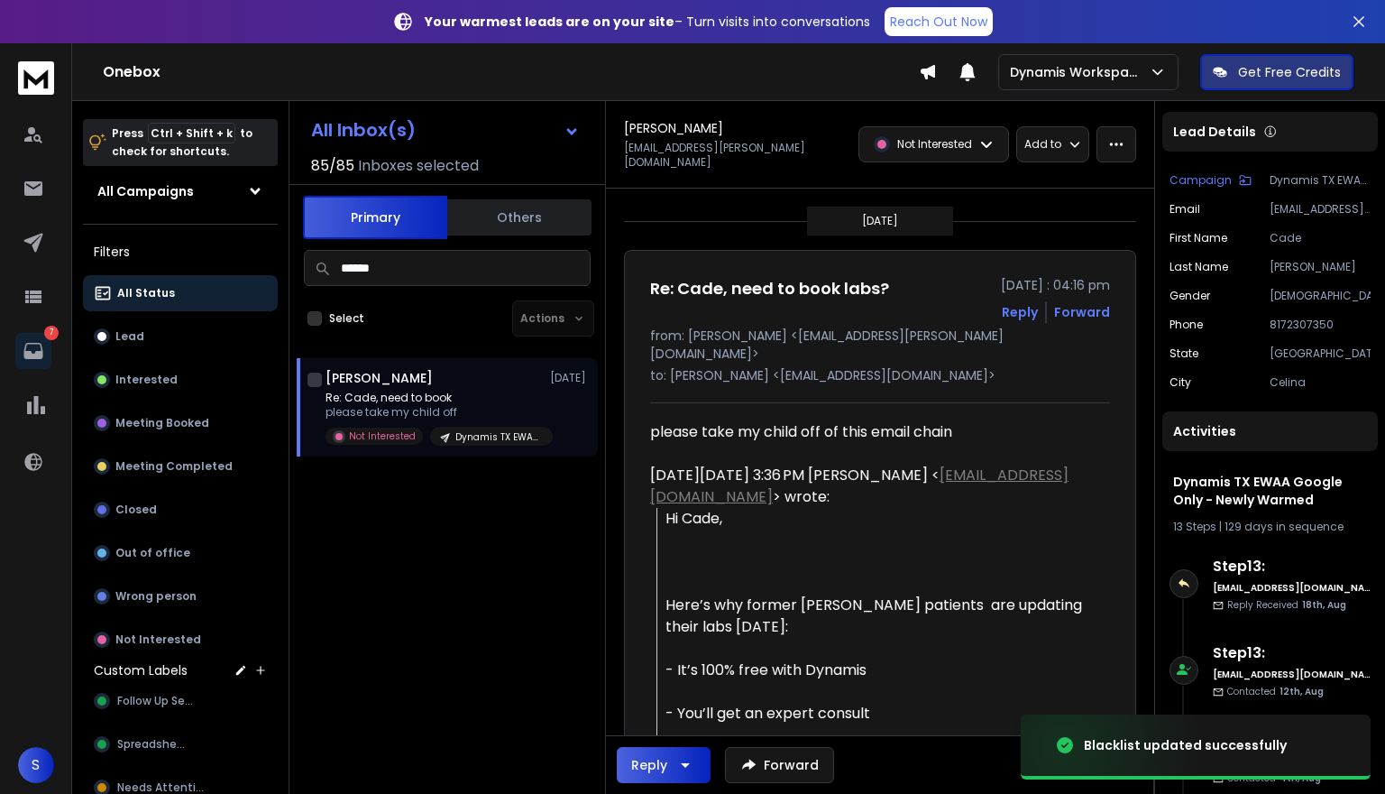
click at [1116, 140] on icon "button" at bounding box center [1117, 144] width 16 height 16
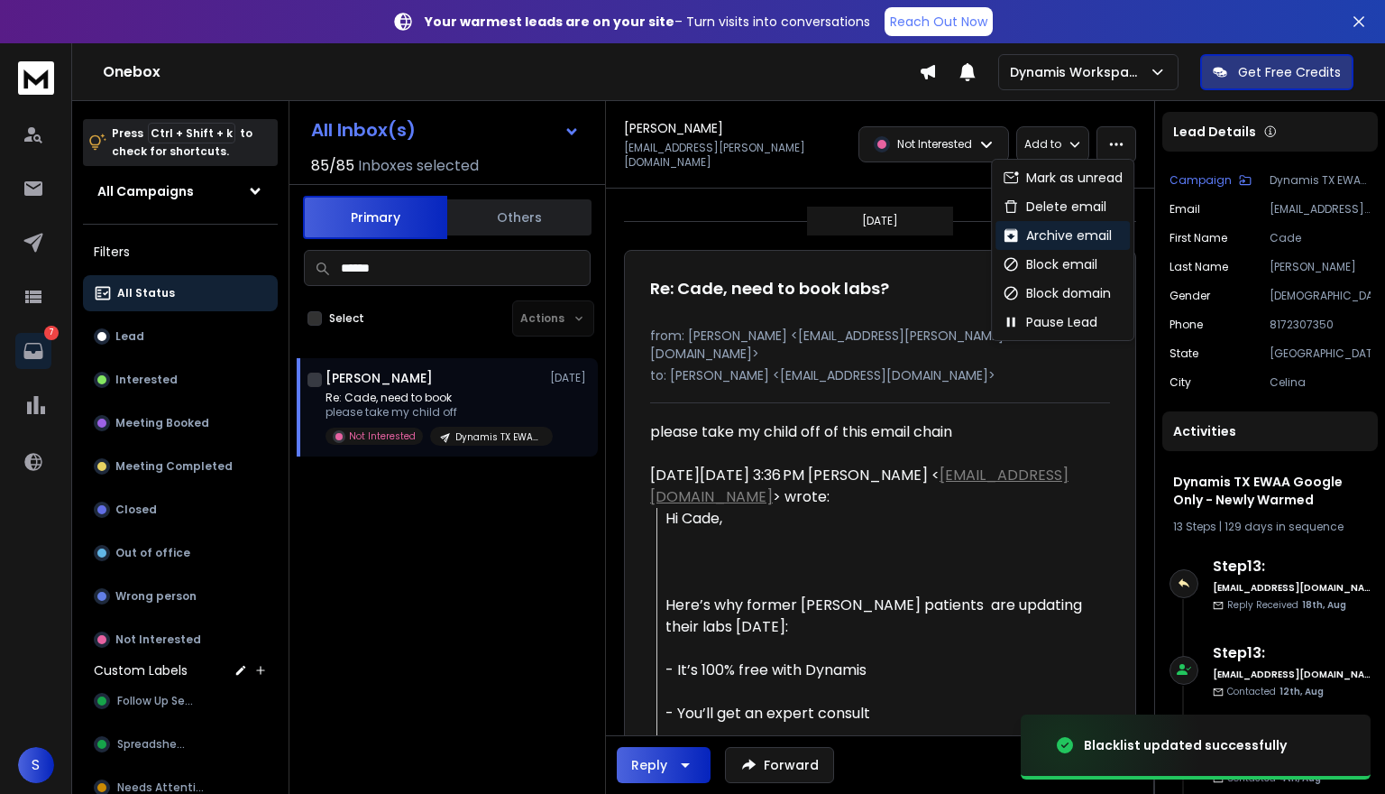
click at [1094, 238] on div "Archive email" at bounding box center [1057, 235] width 109 height 18
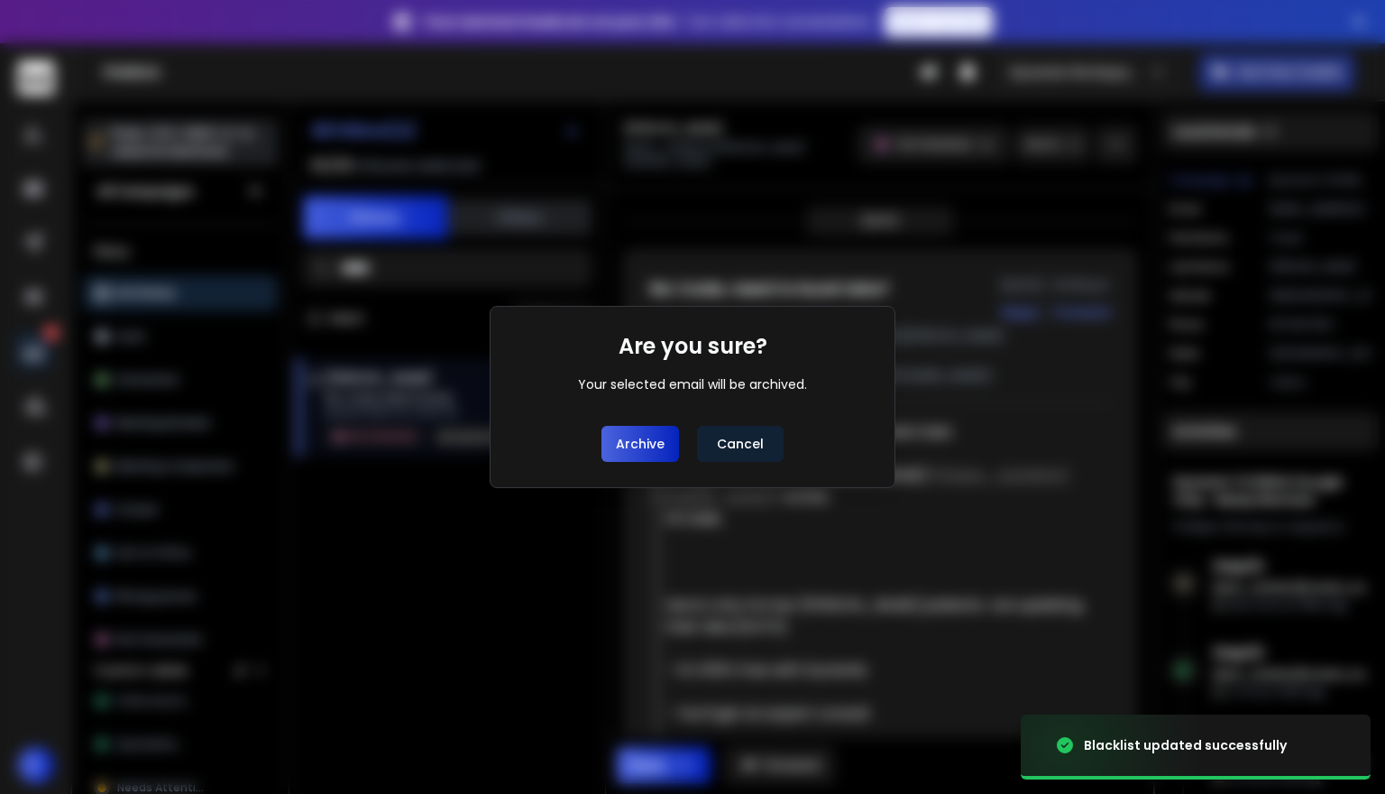
click at [658, 445] on p "archive" at bounding box center [640, 444] width 49 height 18
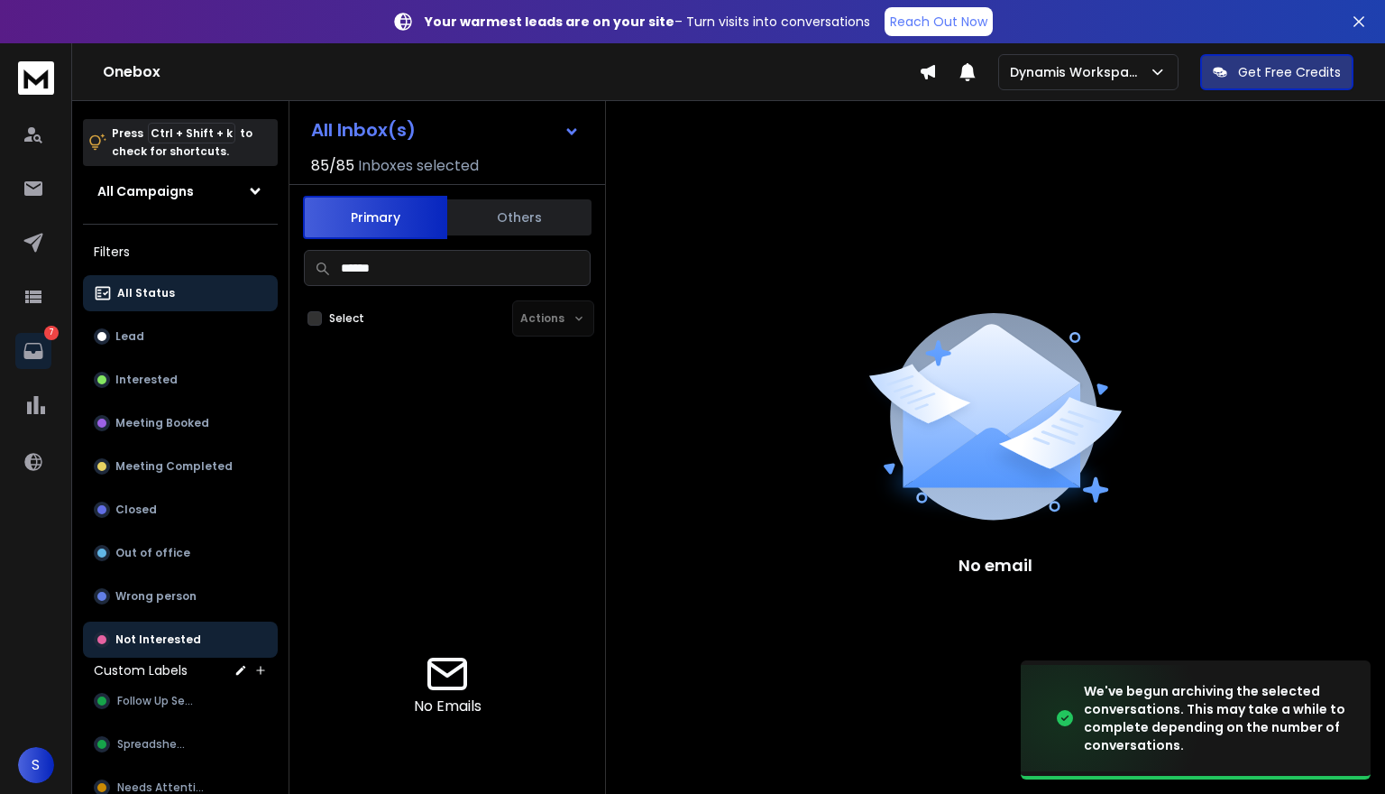
click at [190, 628] on button "Not Interested" at bounding box center [180, 639] width 195 height 36
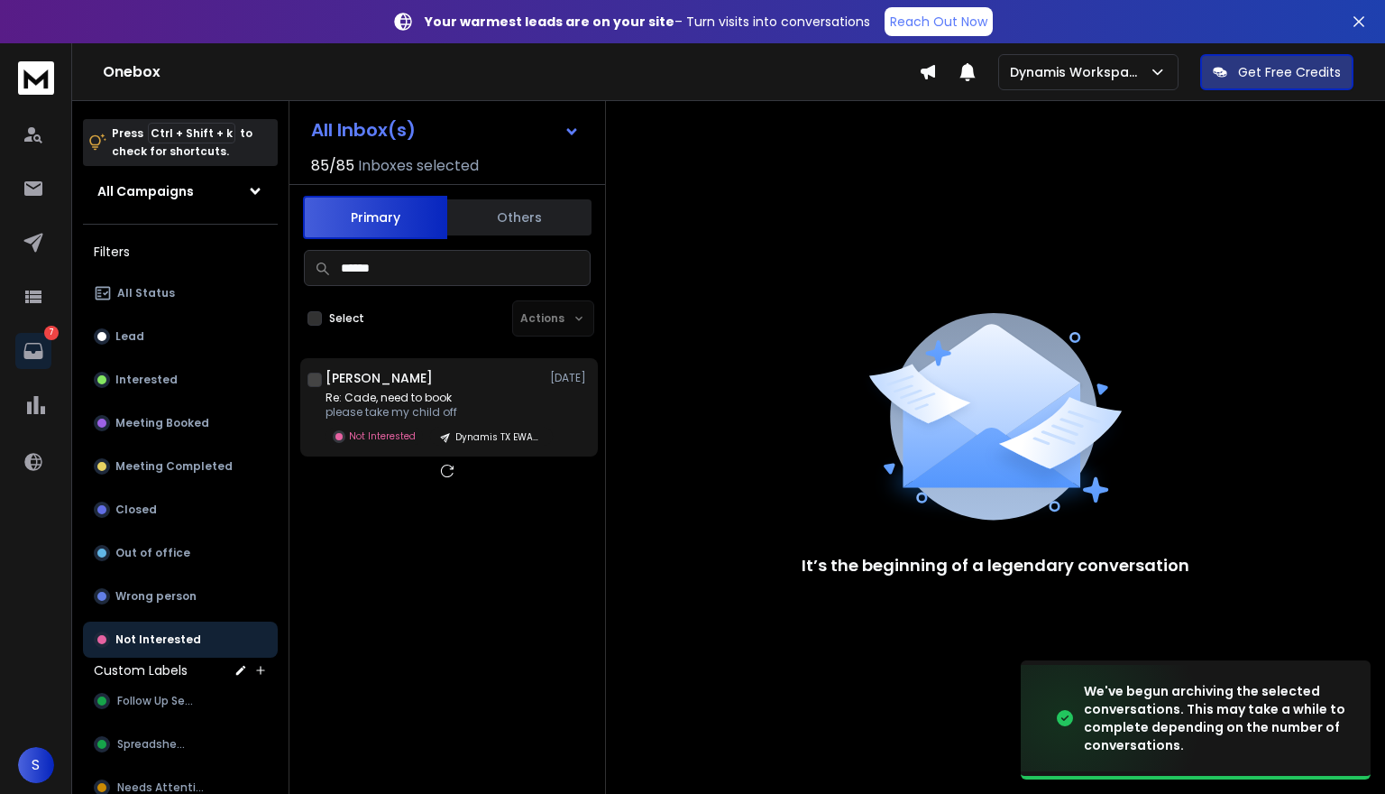
drag, startPoint x: 478, startPoint y: 380, endPoint x: 519, endPoint y: 373, distance: 41.2
click at [478, 381] on div "Tayla Beasley 18 Aug" at bounding box center [458, 378] width 265 height 18
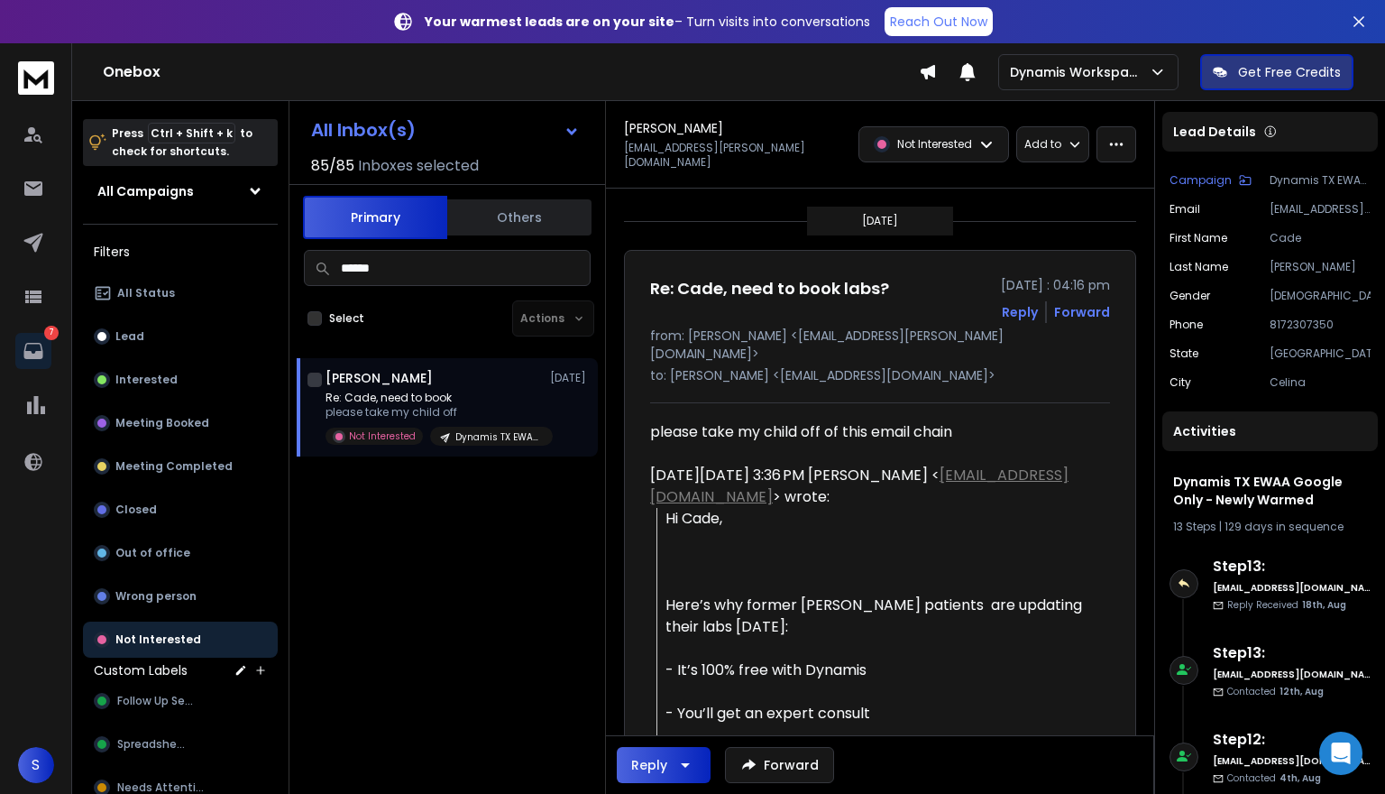
click at [1117, 143] on icon "button" at bounding box center [1117, 144] width 14 height 3
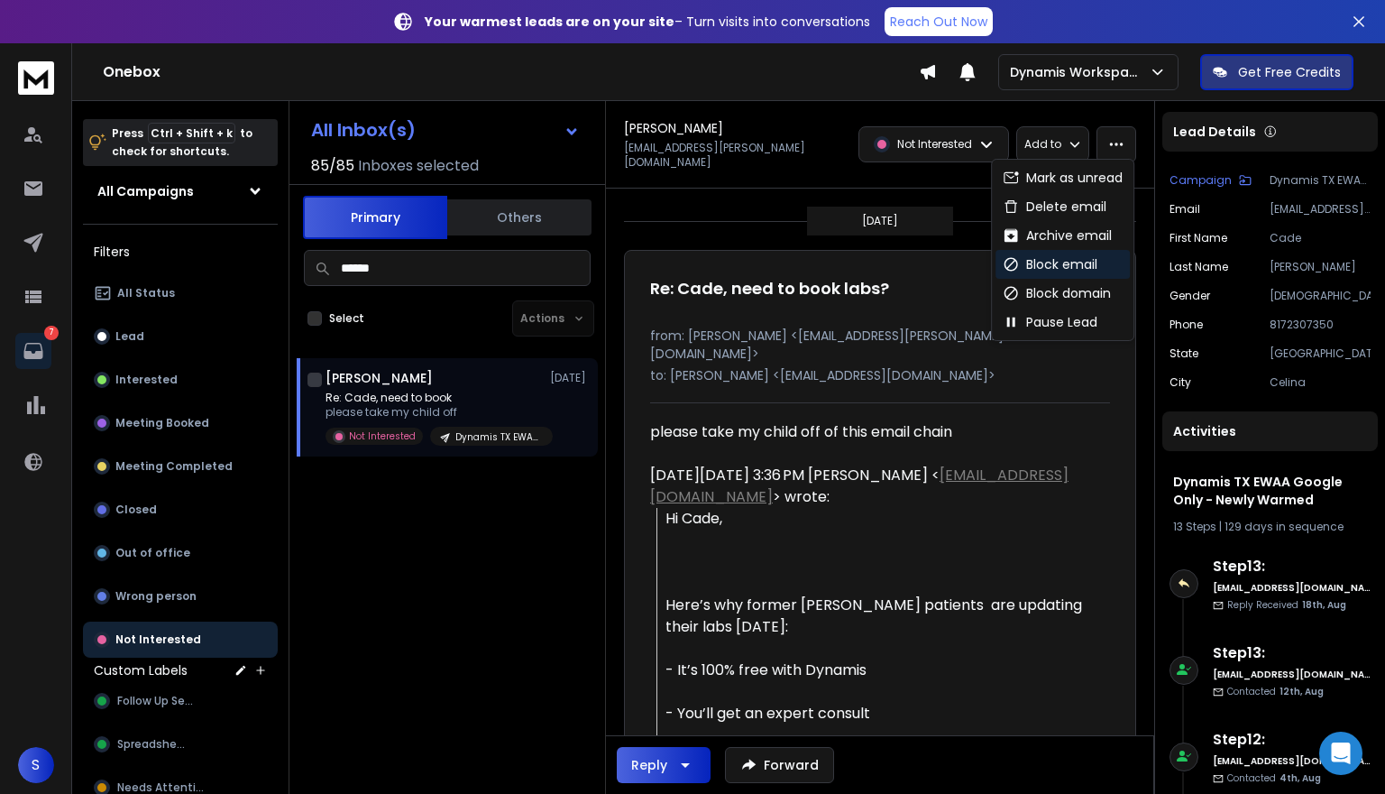
click at [1071, 263] on div "Block email" at bounding box center [1050, 264] width 95 height 18
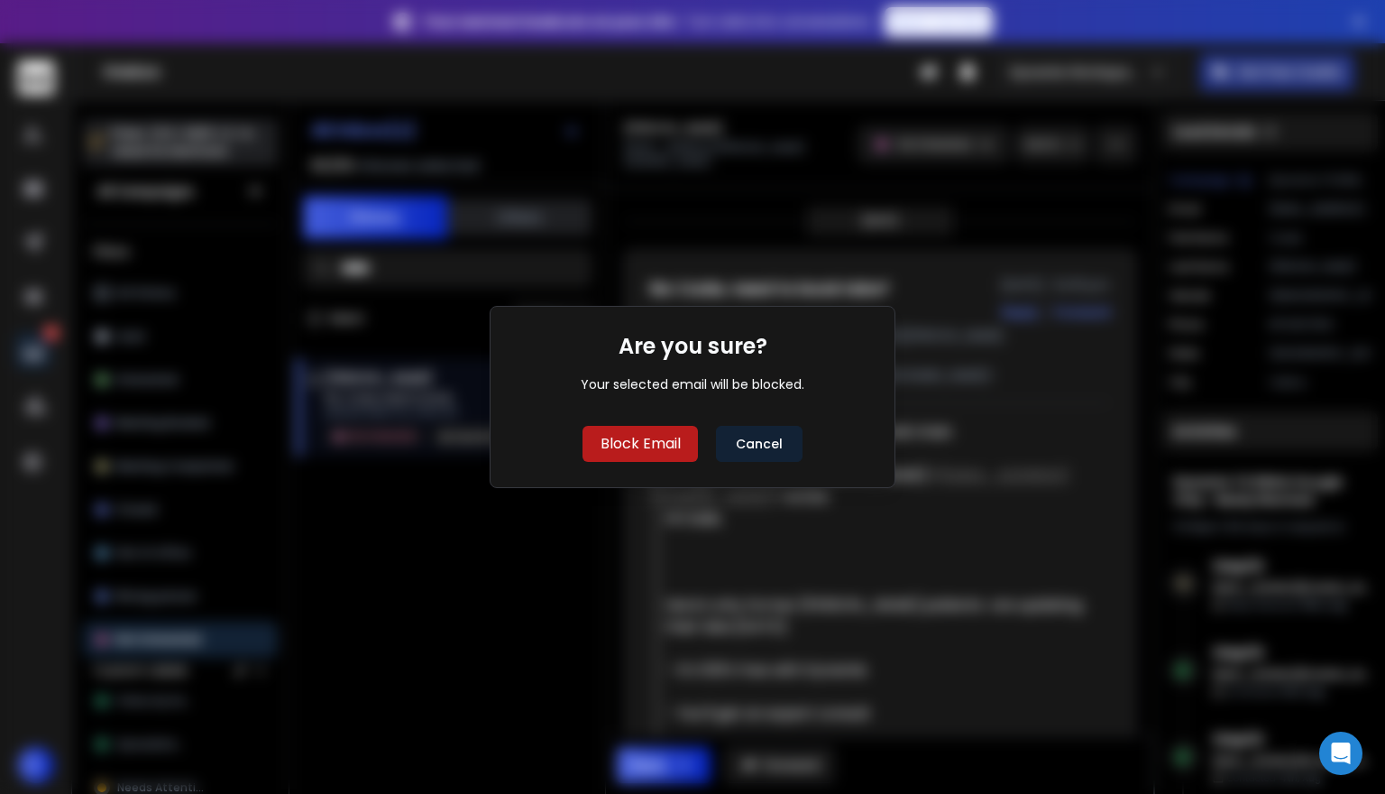
click at [604, 440] on button "Block Email" at bounding box center [640, 444] width 115 height 36
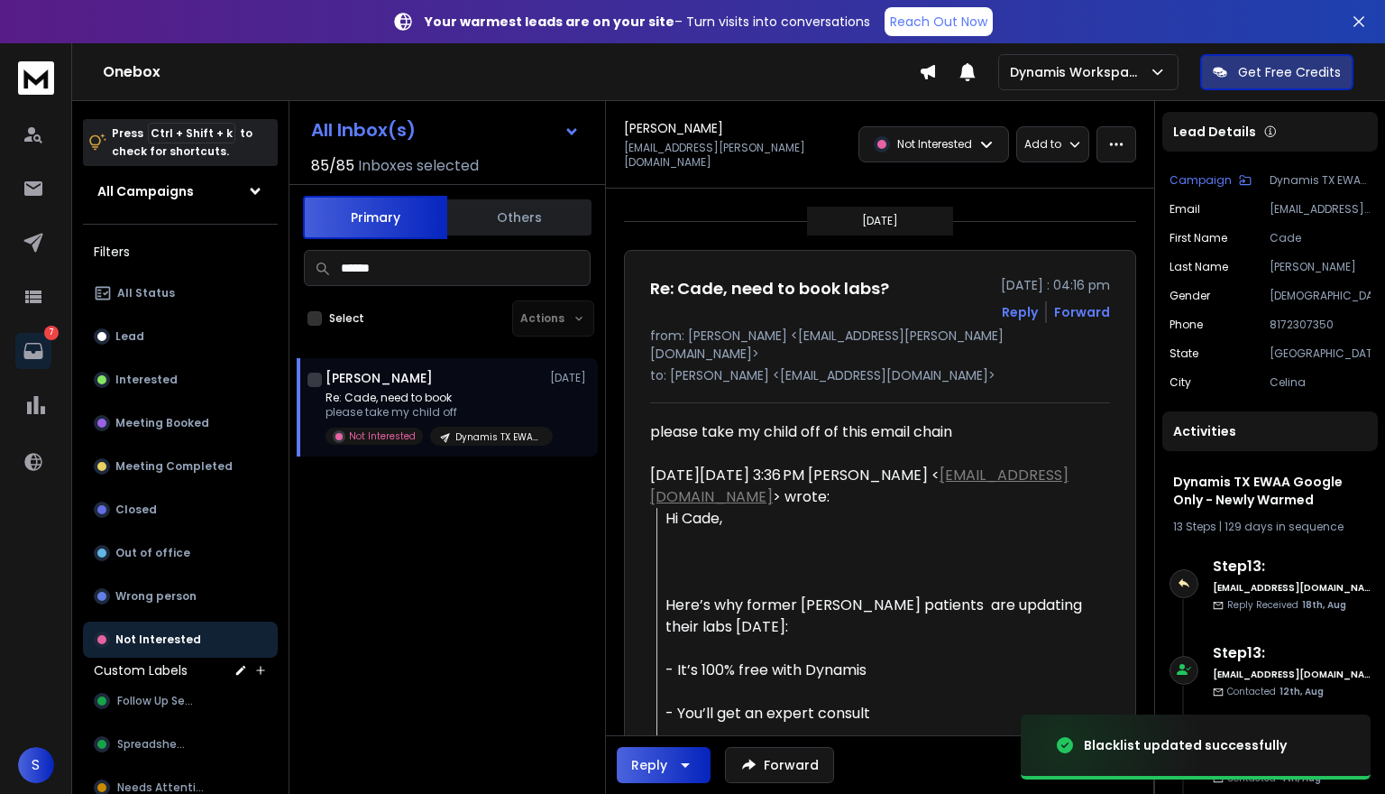
click at [1115, 137] on icon "button" at bounding box center [1117, 144] width 16 height 16
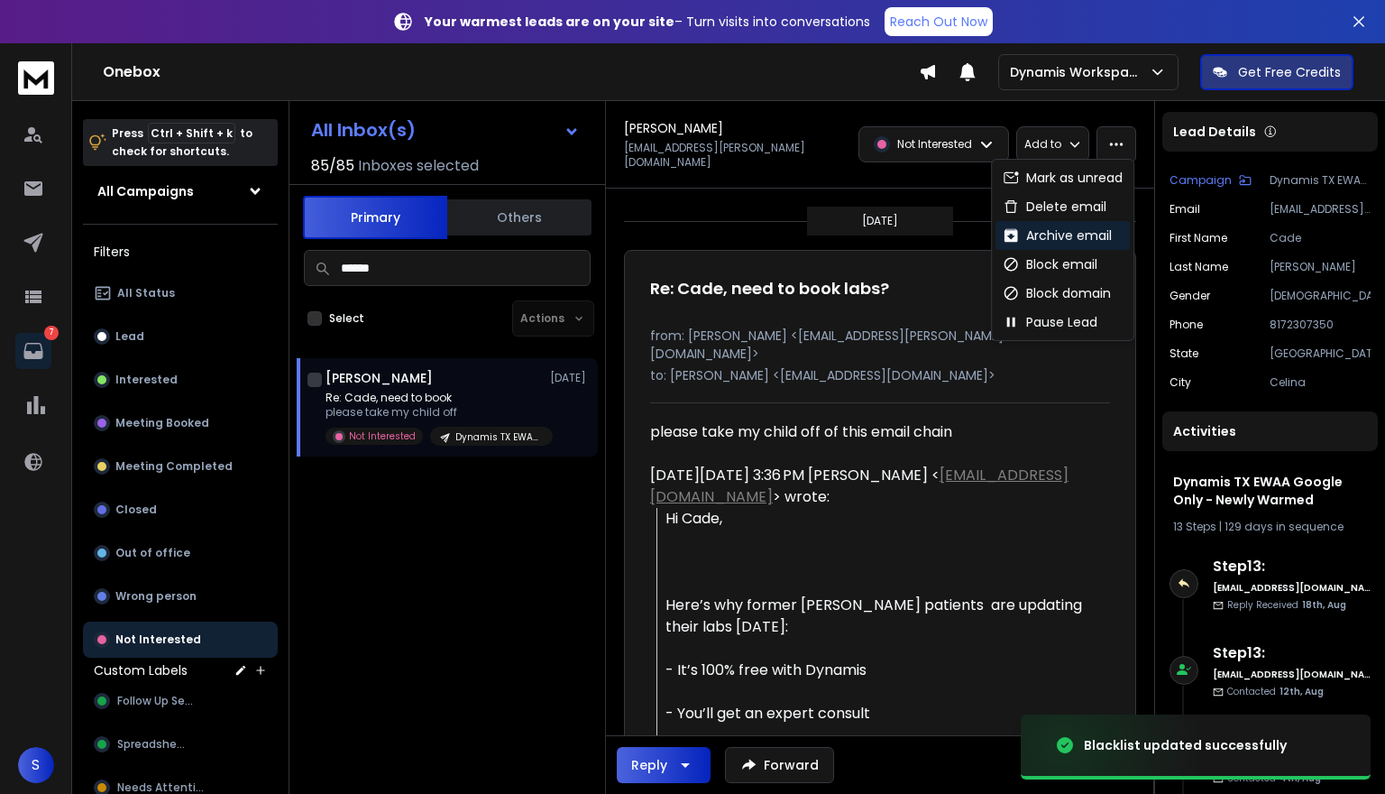
click at [1096, 237] on div "Archive email" at bounding box center [1057, 235] width 109 height 18
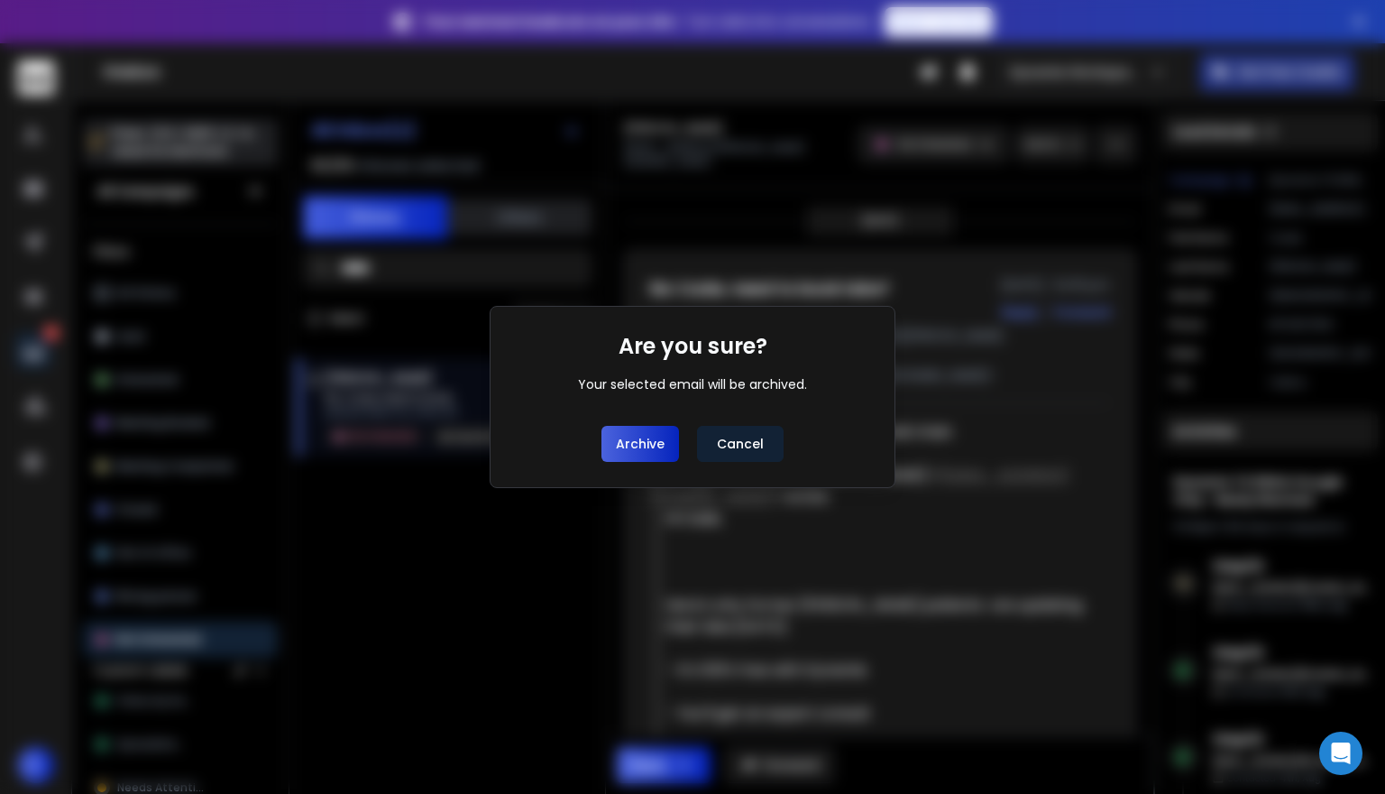
click at [624, 436] on p "archive" at bounding box center [640, 444] width 49 height 18
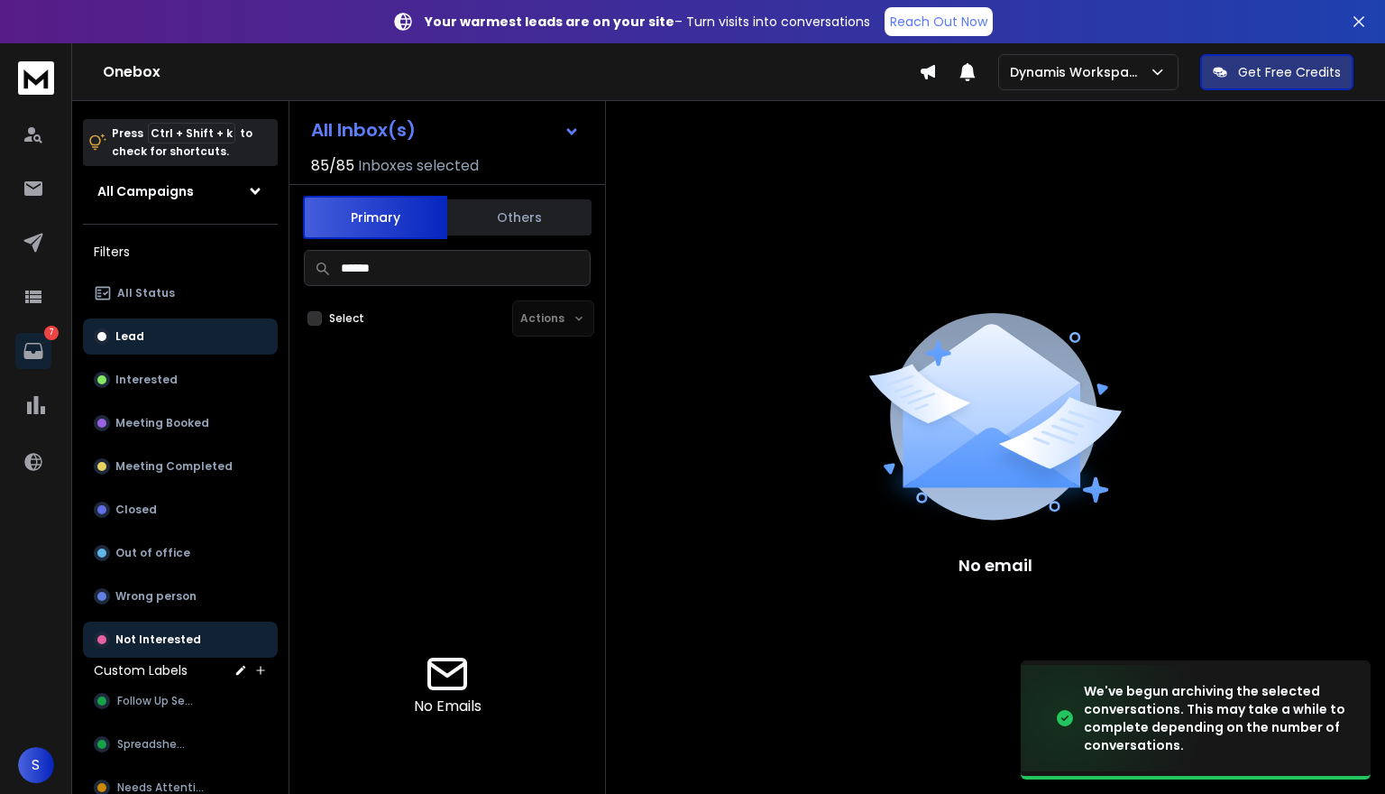
click at [157, 343] on button "Lead" at bounding box center [180, 336] width 195 height 36
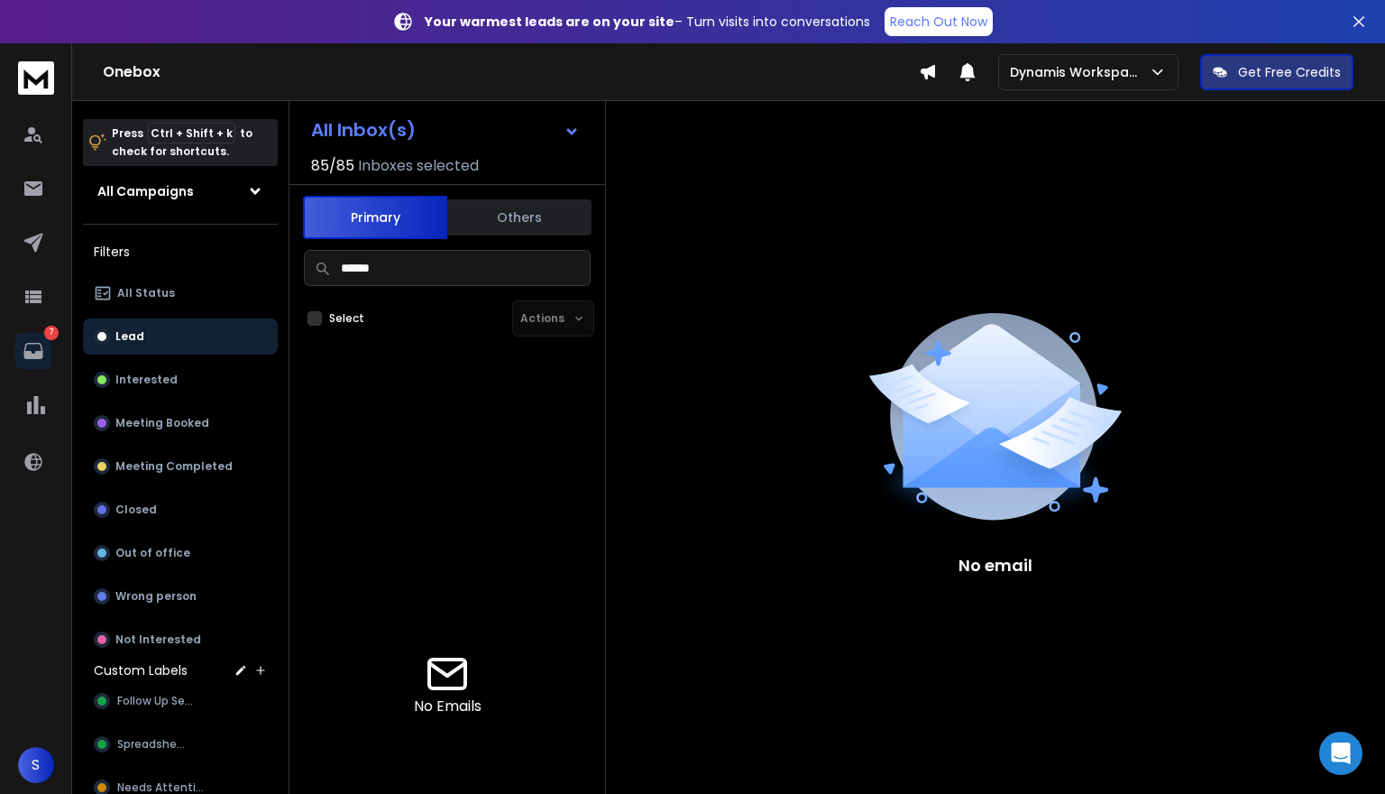
drag, startPoint x: 462, startPoint y: 266, endPoint x: 234, endPoint y: 266, distance: 228.2
click at [235, 266] on div "Press Ctrl + Shift + k to check for shortcuts. All Campaigns All Campaigns Filt…" at bounding box center [728, 498] width 1313 height 794
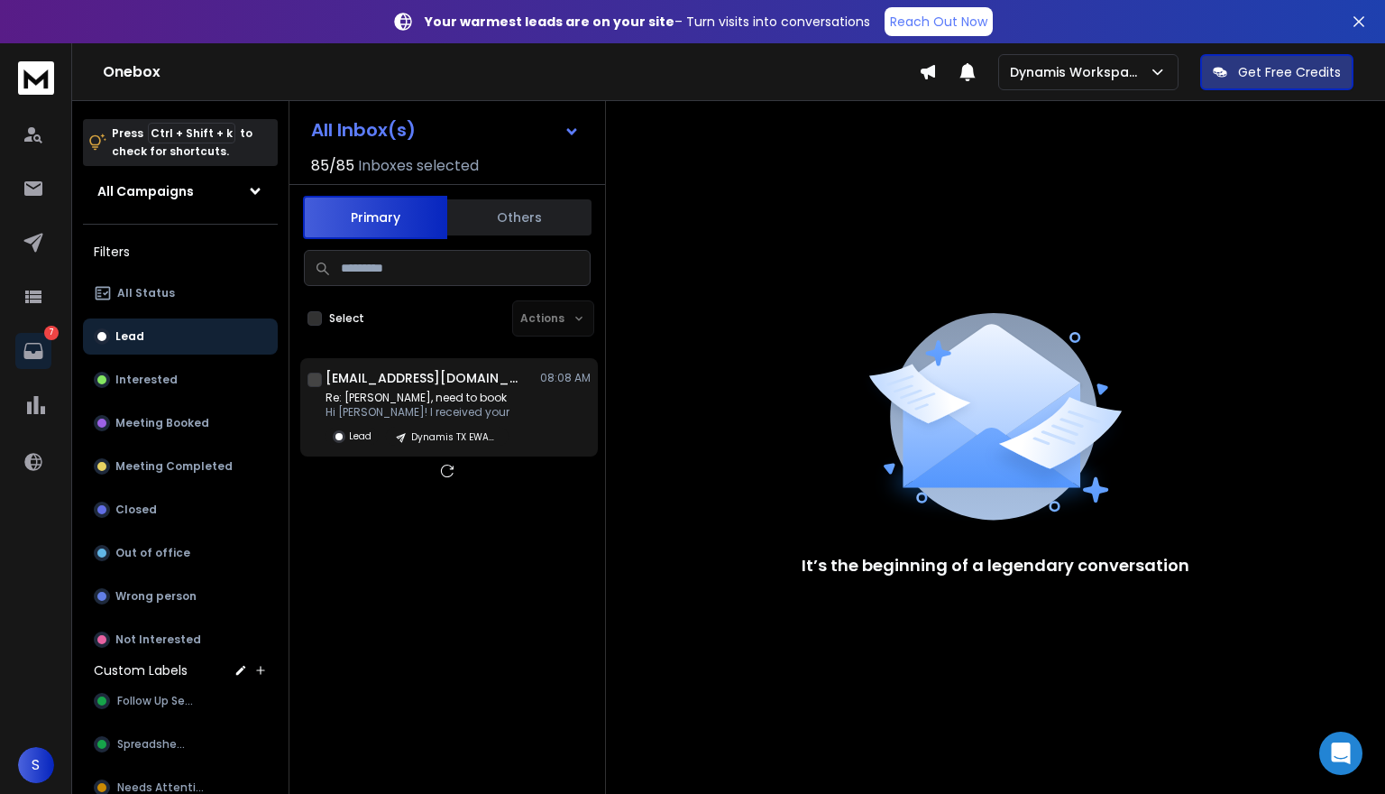
click at [363, 379] on h1 "tonyvitek@gmail.com" at bounding box center [425, 378] width 198 height 18
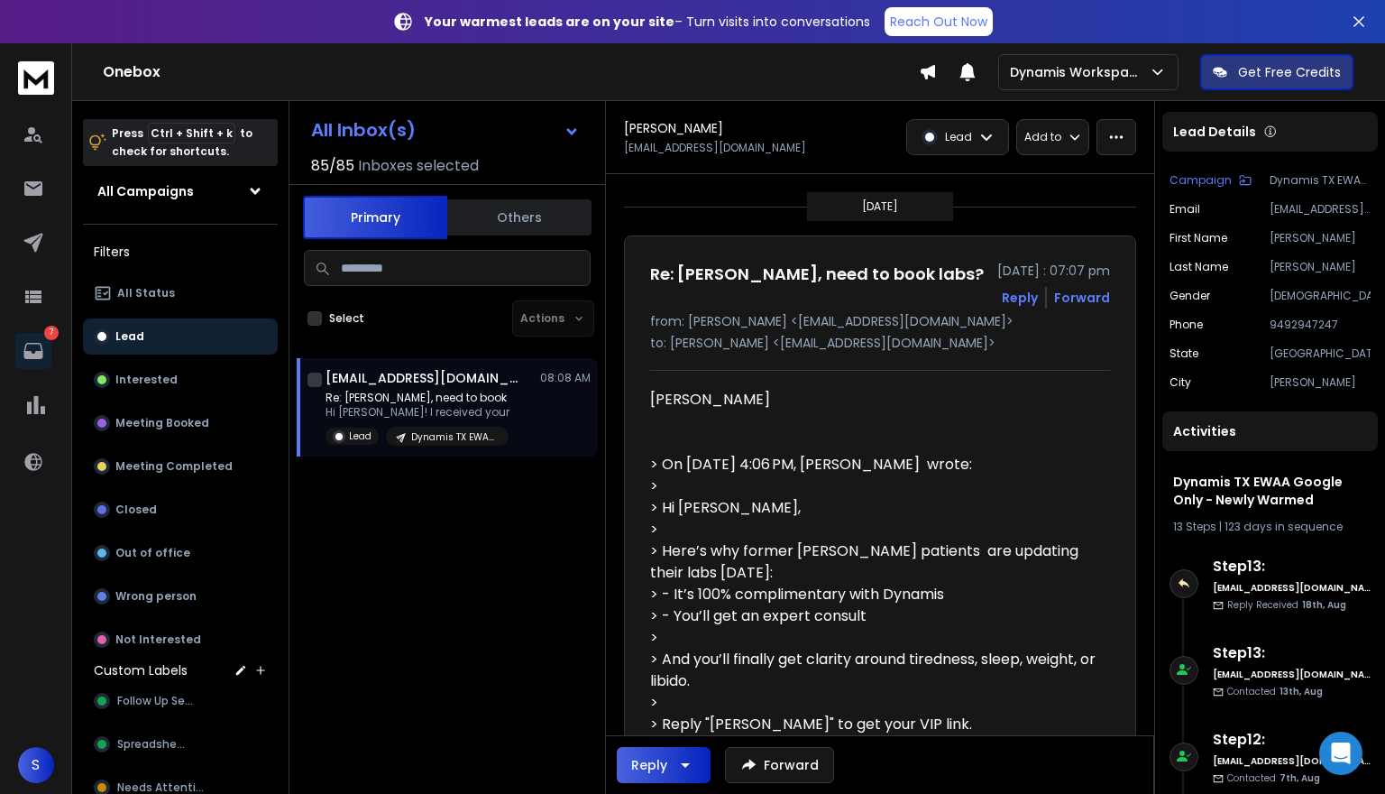
click at [977, 141] on div "Lead" at bounding box center [957, 137] width 101 height 34
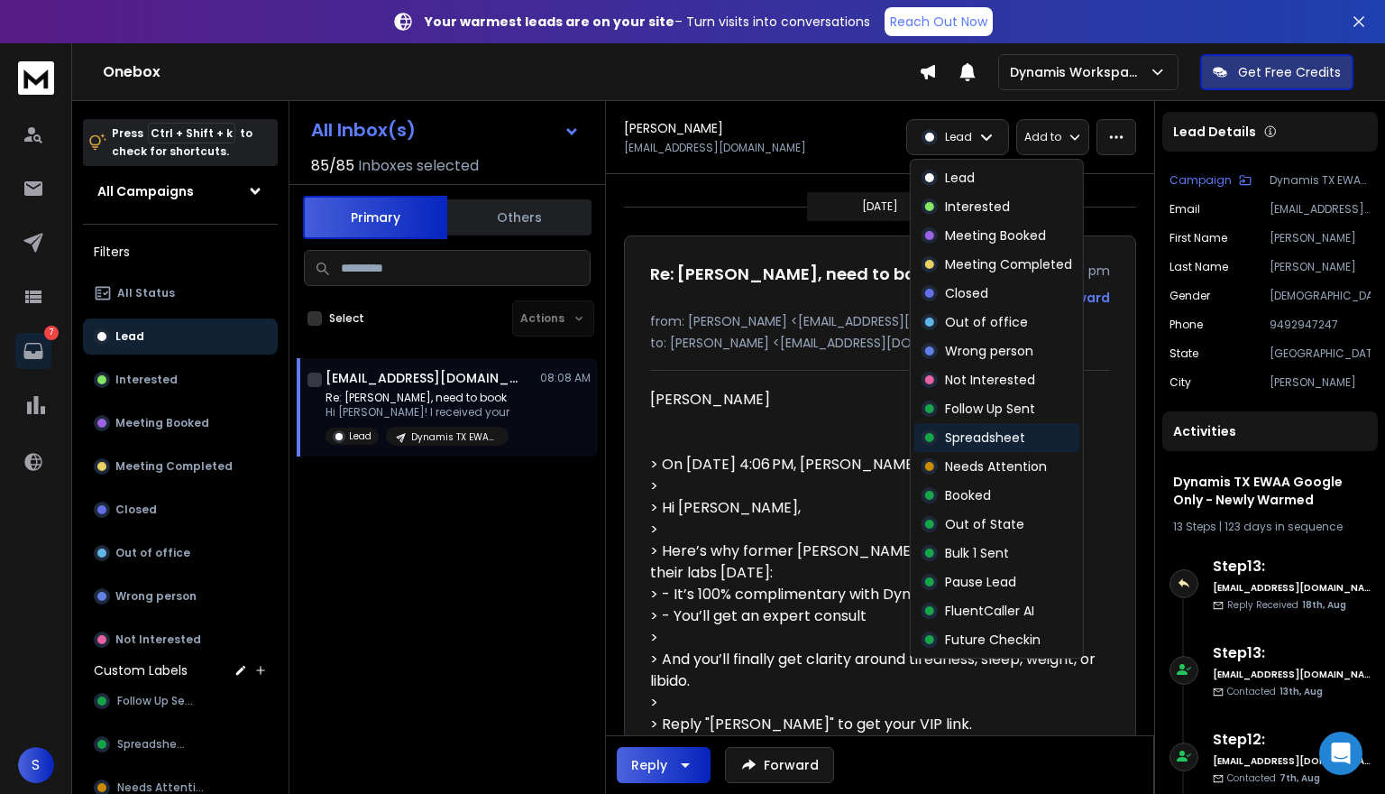
click at [992, 436] on p "Spreadsheet" at bounding box center [985, 437] width 80 height 18
